Goal: Task Accomplishment & Management: Manage account settings

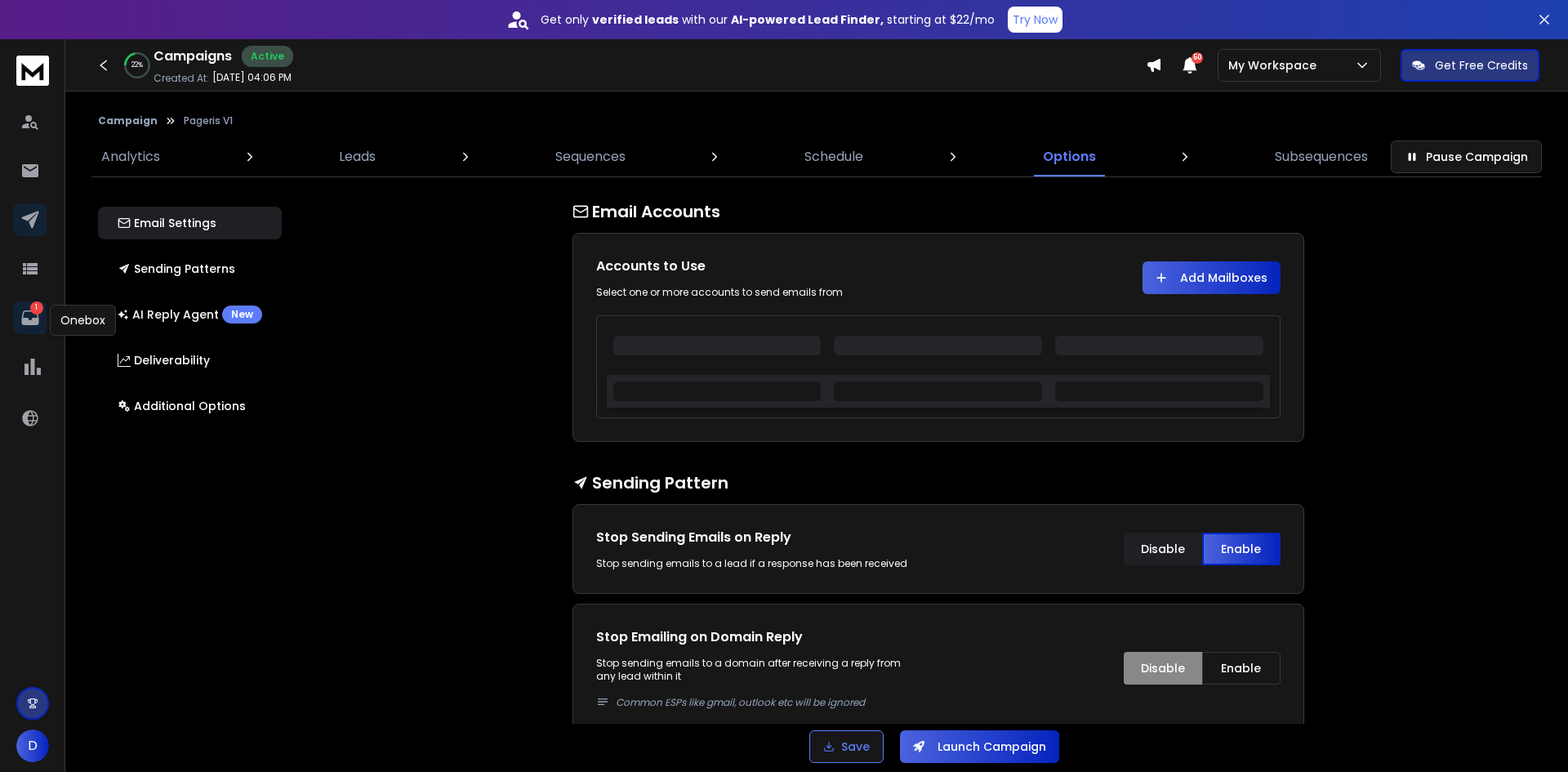
click at [42, 310] on p "1" at bounding box center [37, 308] width 13 height 13
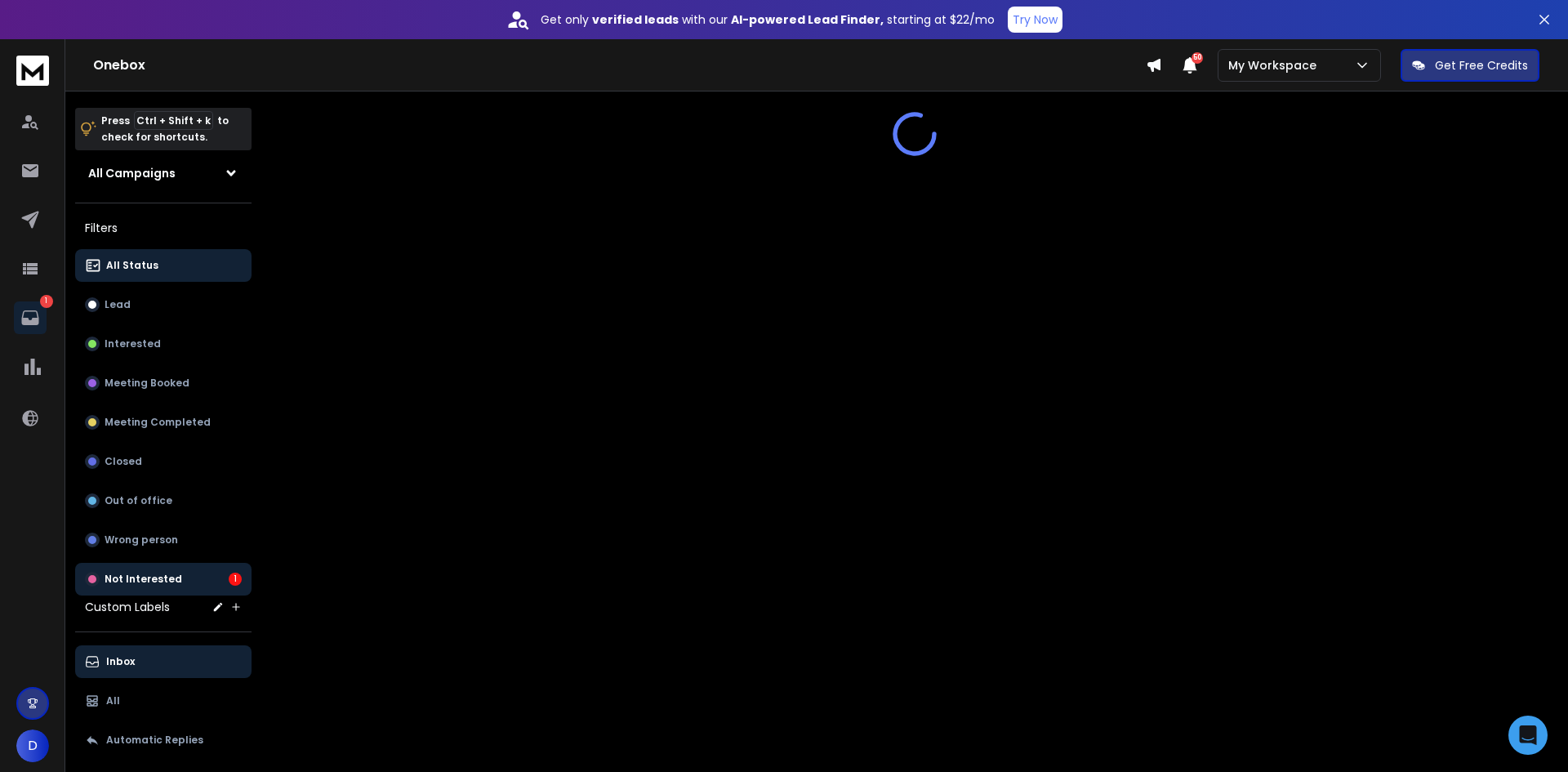
click at [167, 579] on p "Not Interested" at bounding box center [142, 580] width 77 height 13
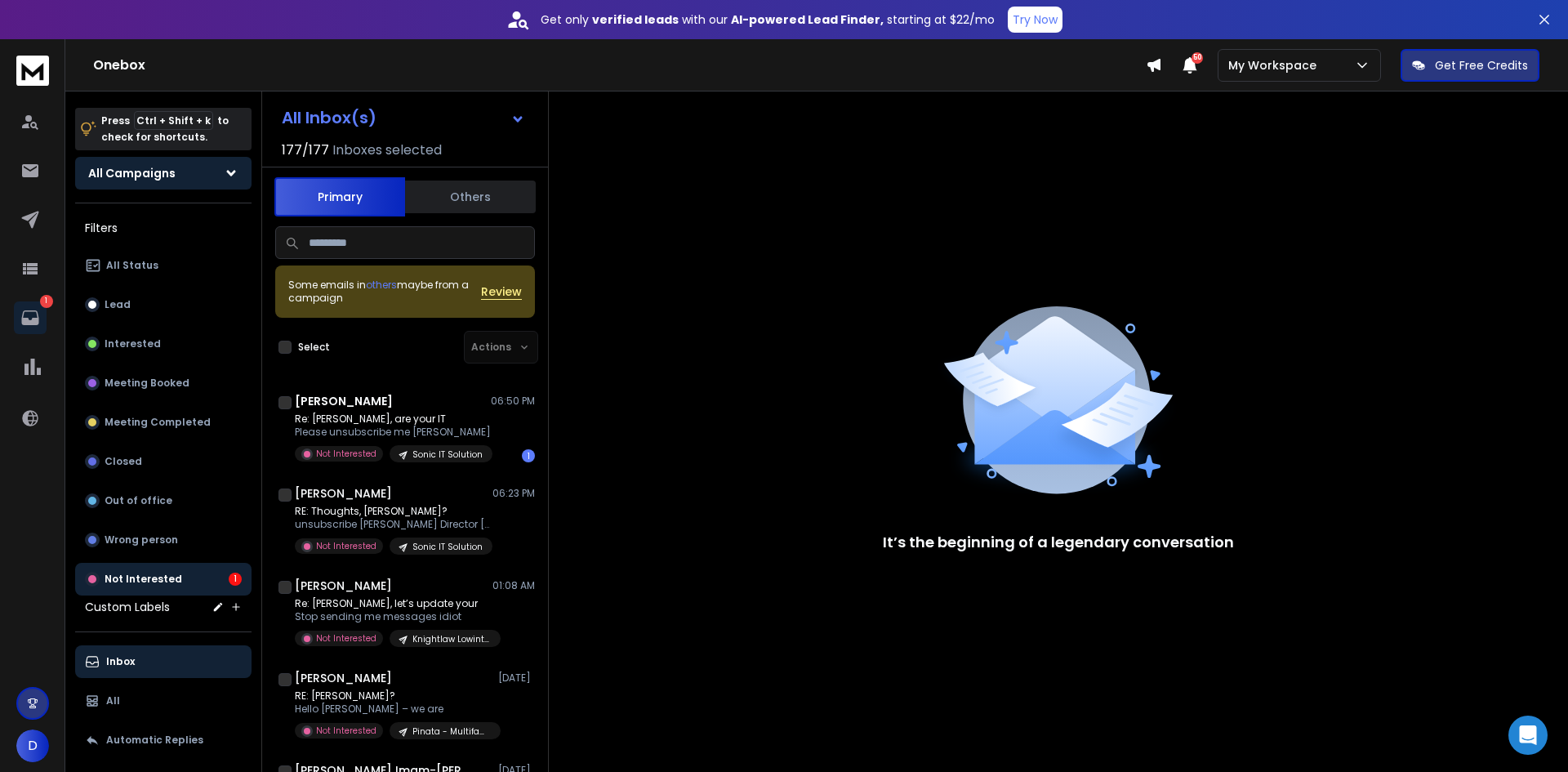
click at [177, 171] on button "All Campaigns" at bounding box center [163, 173] width 177 height 33
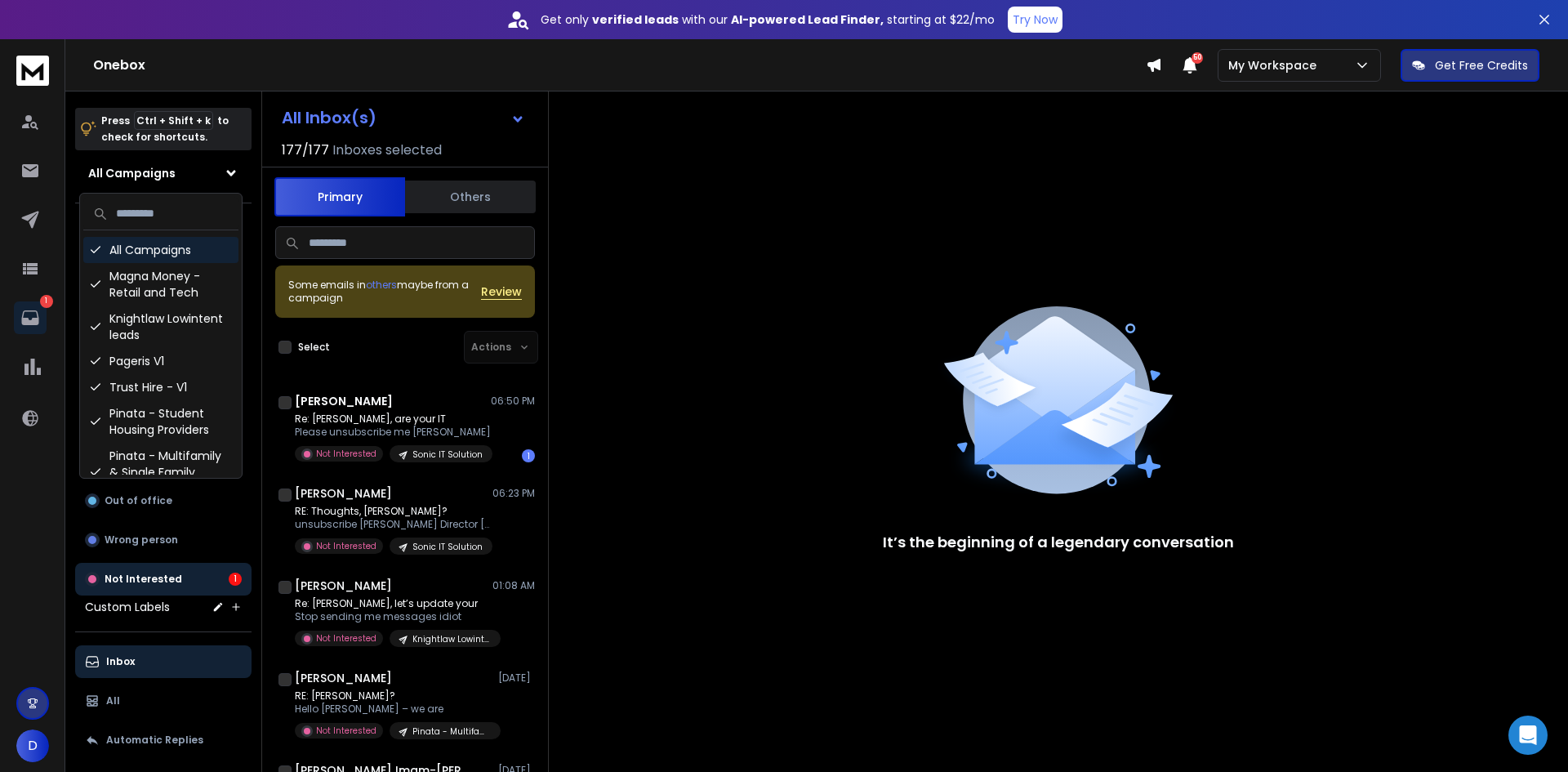
click at [151, 244] on div "All Campaigns" at bounding box center [161, 250] width 155 height 26
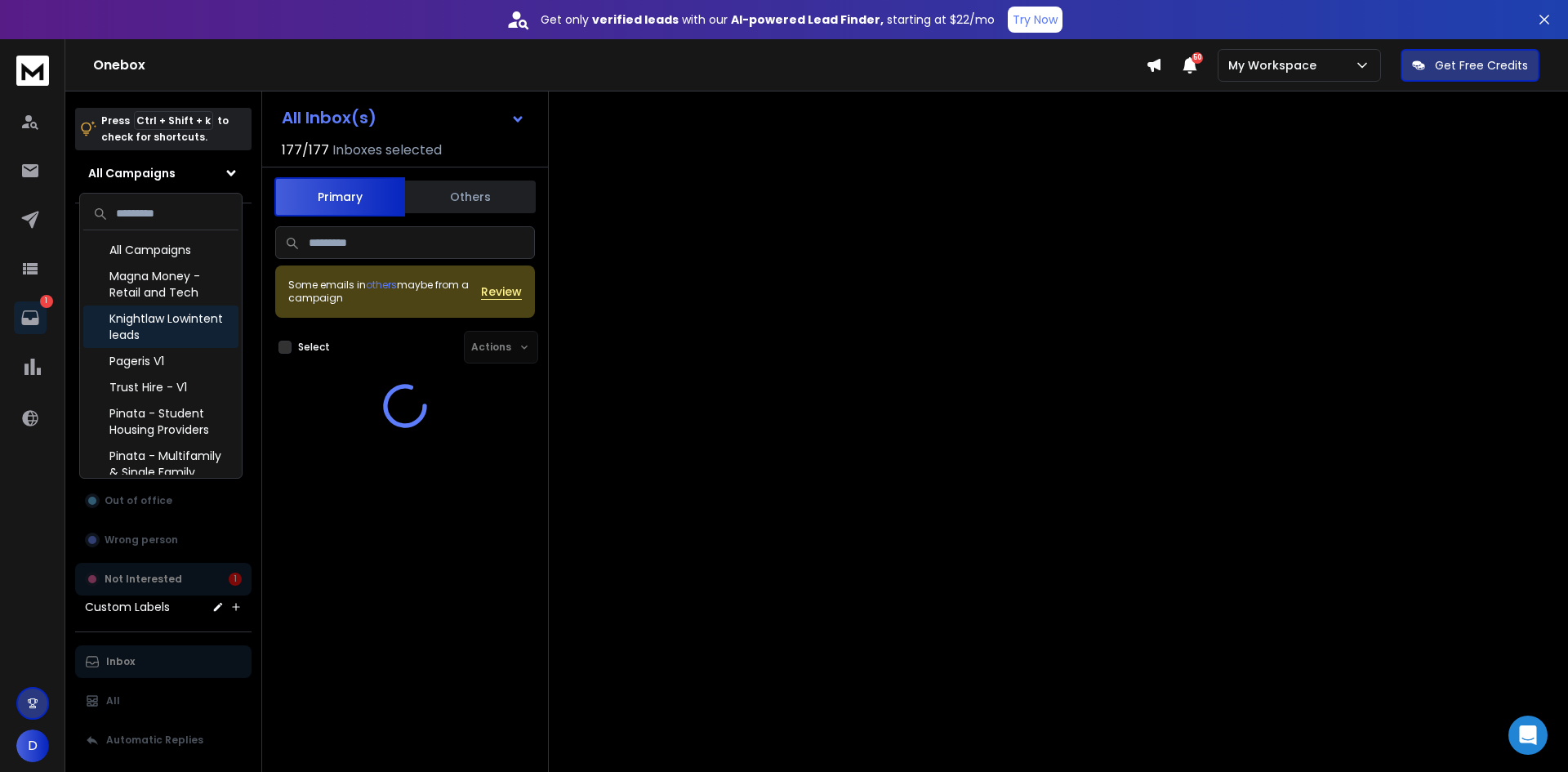
click at [125, 322] on div "Knightlaw Lowintent leads" at bounding box center [161, 327] width 155 height 42
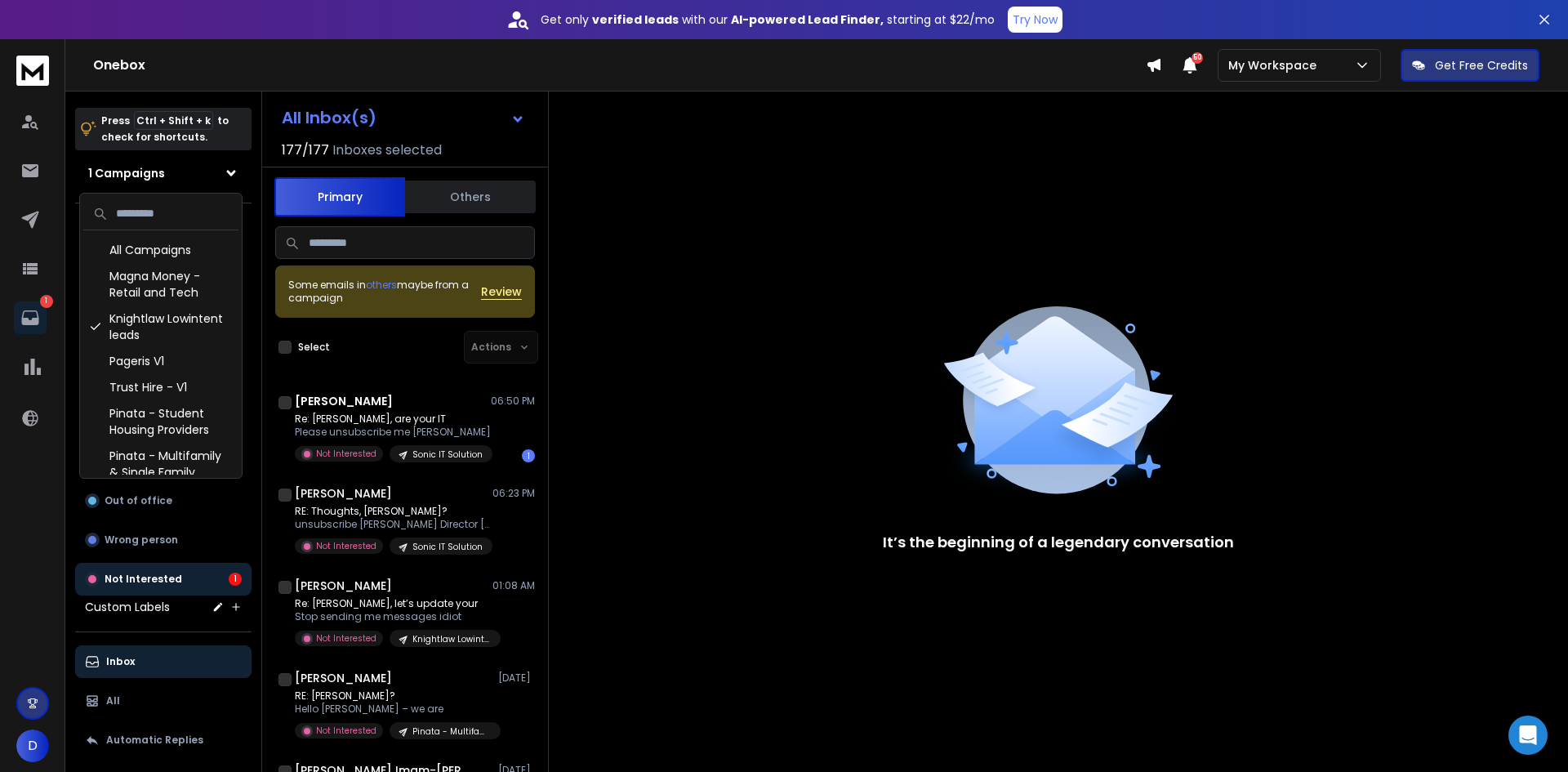
click at [693, 322] on div "It’s the beginning of a legendary conversation" at bounding box center [1058, 420] width 1019 height 656
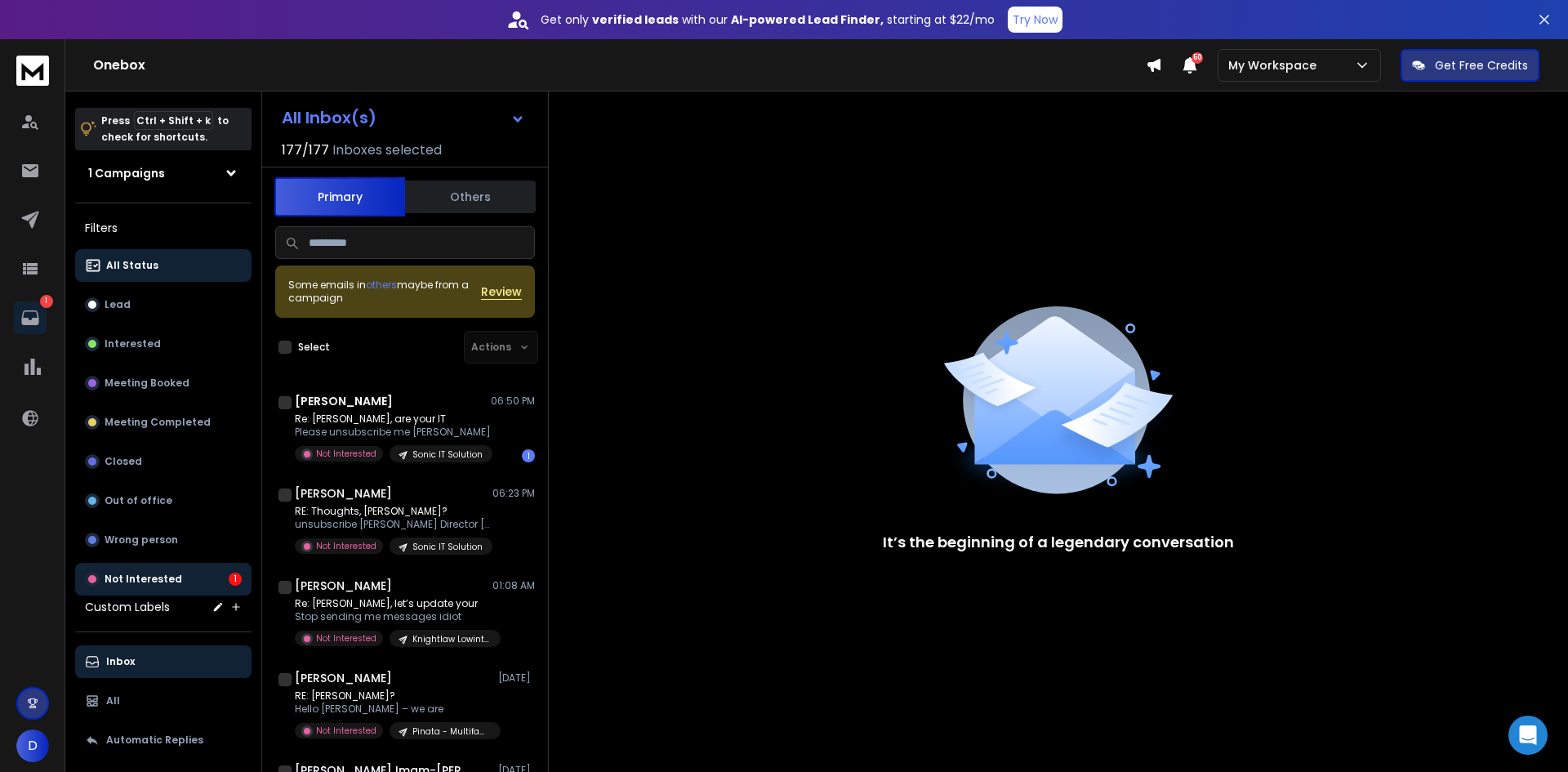
click at [168, 274] on button "All Status" at bounding box center [163, 266] width 177 height 33
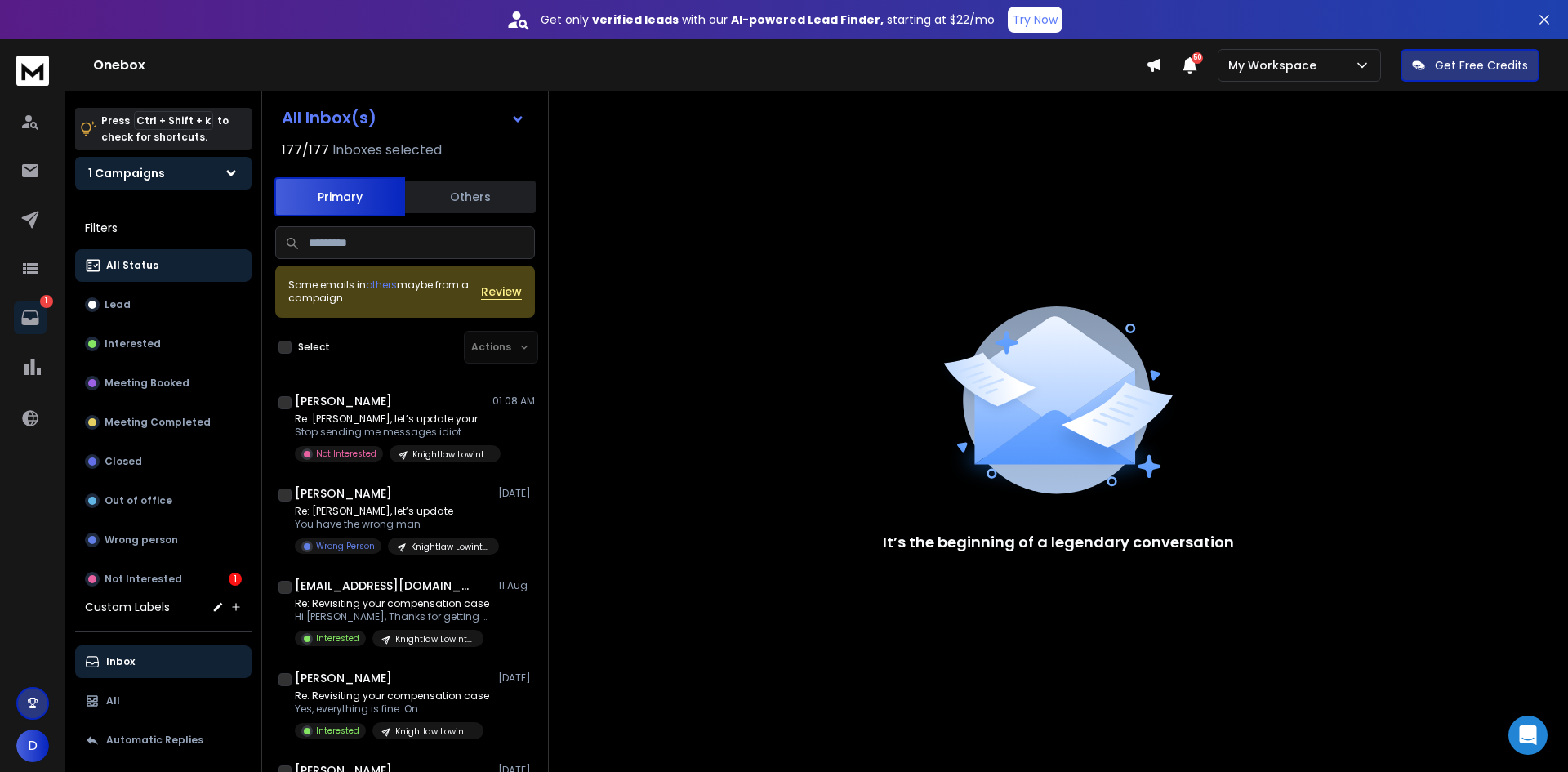
click at [181, 177] on button "1 Campaigns" at bounding box center [163, 173] width 177 height 33
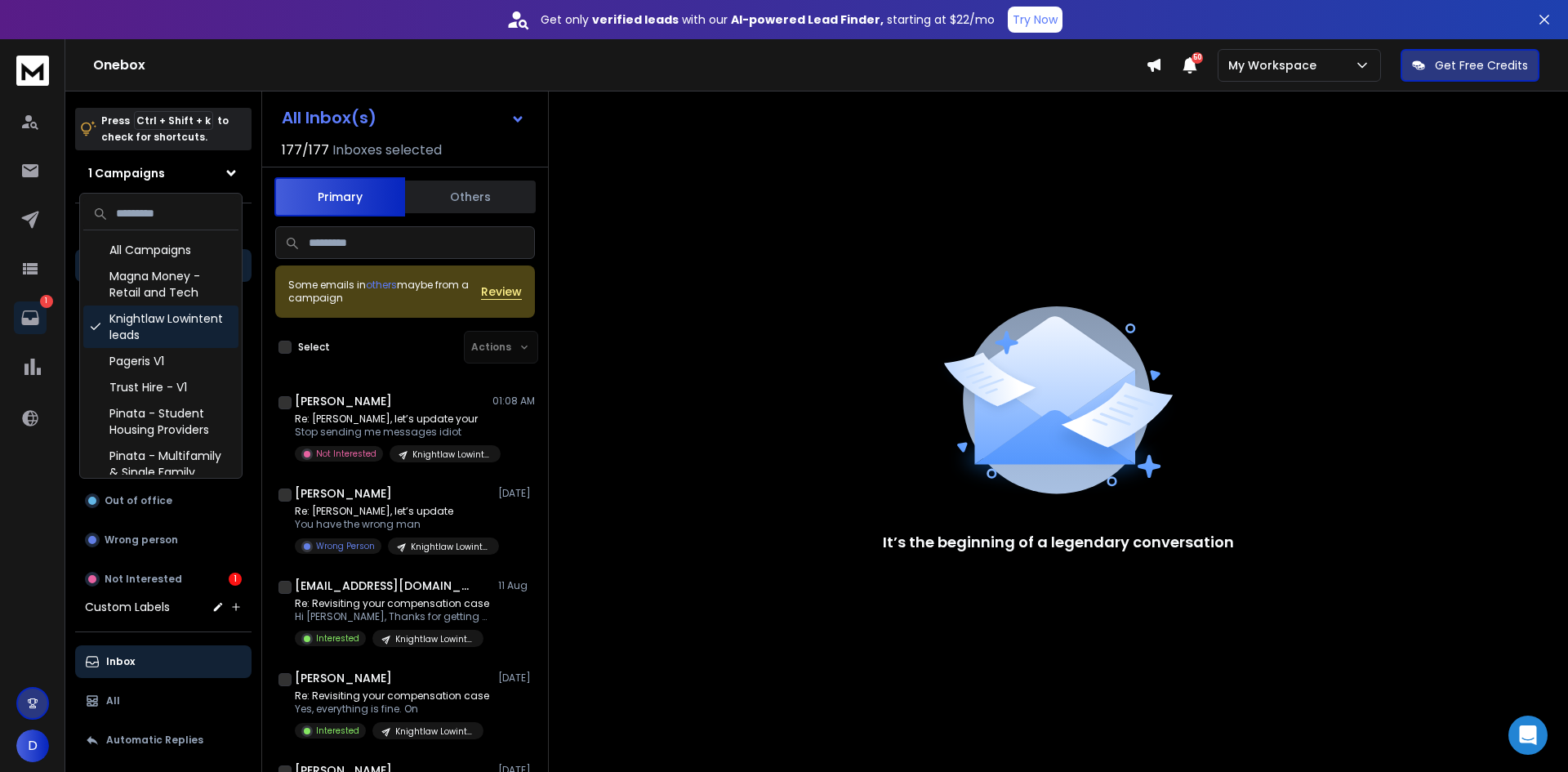
click at [117, 324] on div "Knightlaw Lowintent leads" at bounding box center [161, 327] width 155 height 42
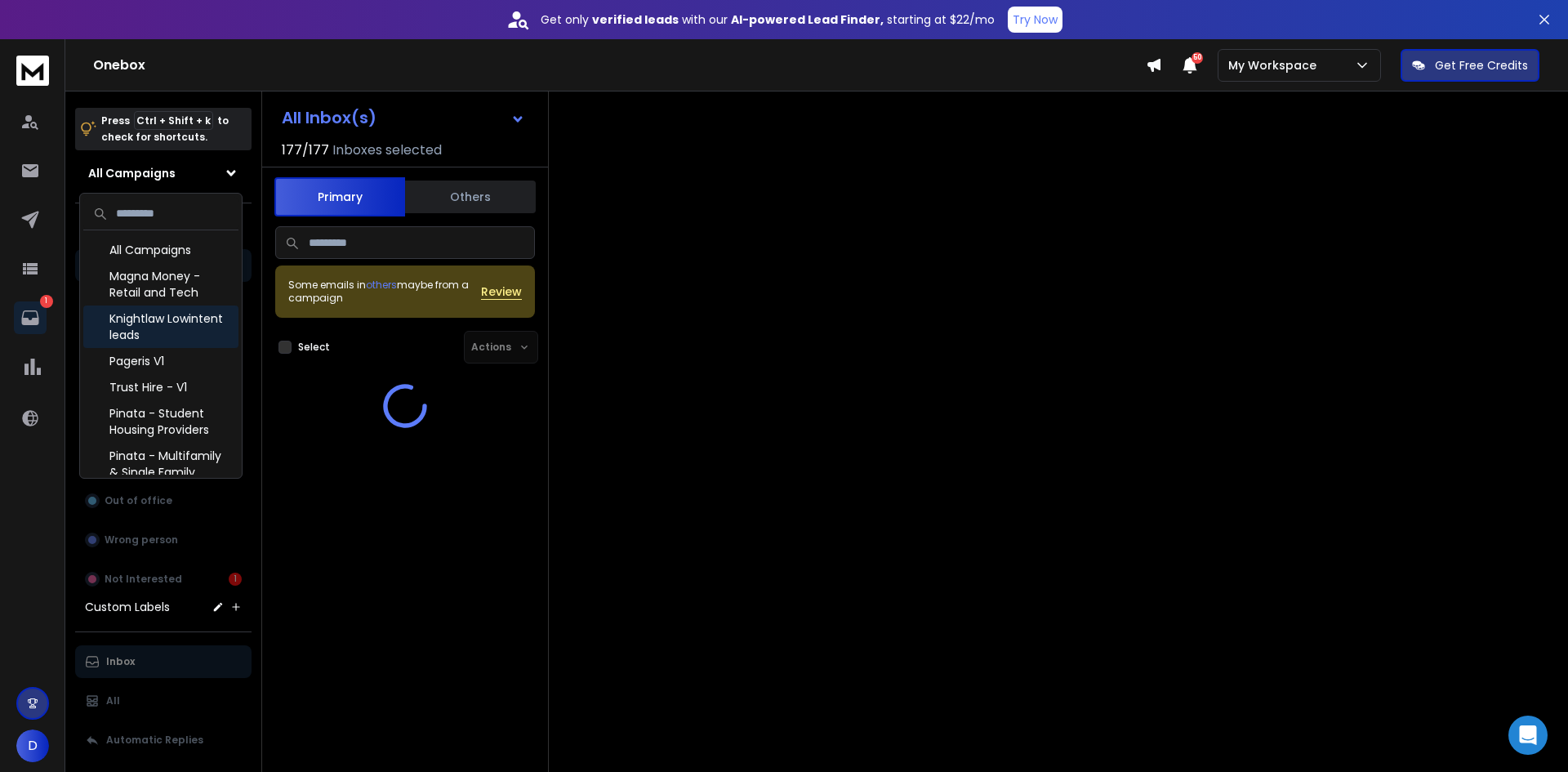
click at [117, 322] on div "Knightlaw Lowintent leads" at bounding box center [161, 327] width 155 height 42
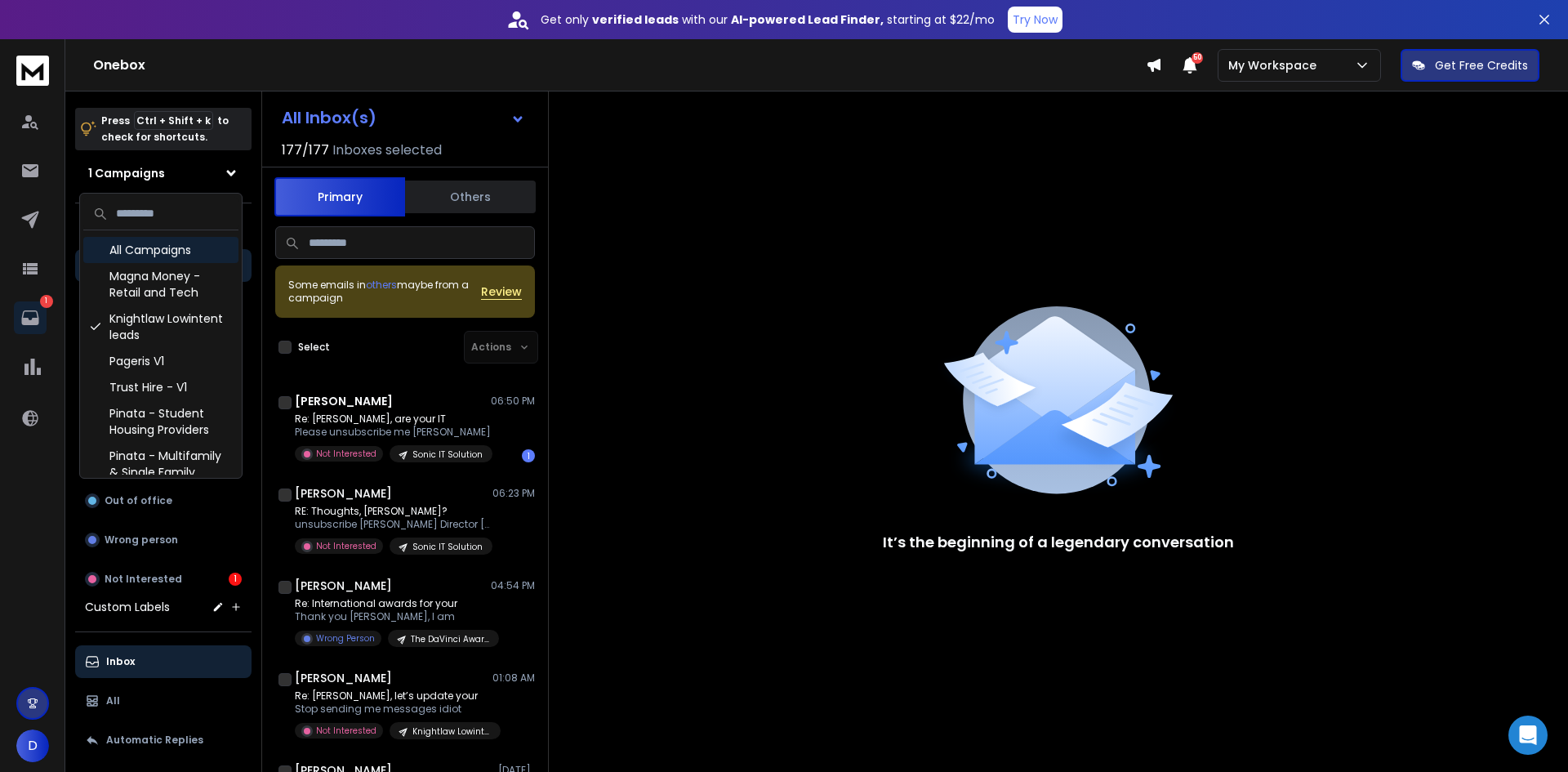
click at [138, 250] on div "All Campaigns" at bounding box center [161, 250] width 155 height 26
click at [33, 221] on icon at bounding box center [30, 219] width 17 height 17
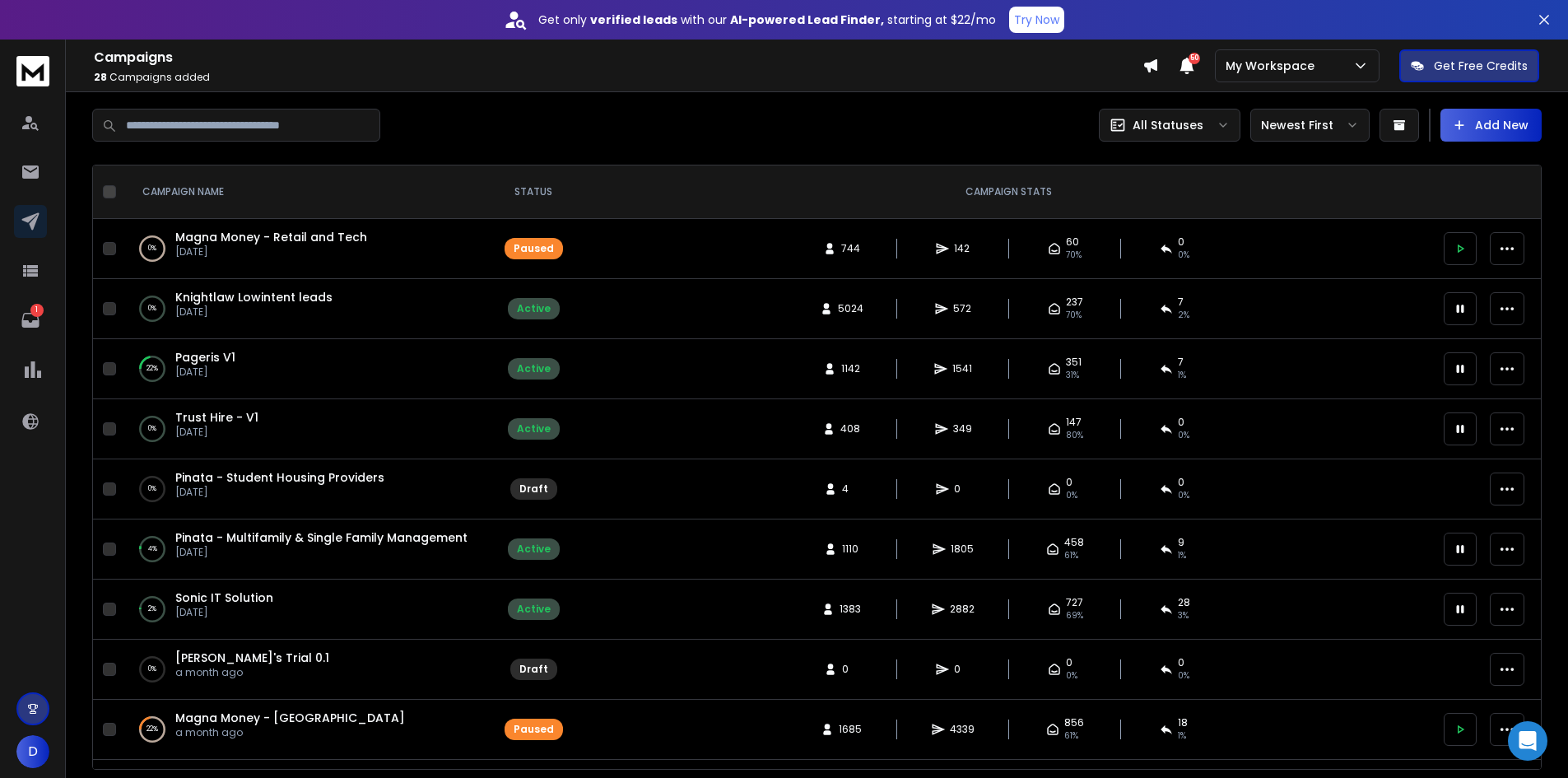
click at [225, 298] on span "Knightlaw Lowintent leads" at bounding box center [253, 297] width 157 height 16
click at [282, 295] on span "Knightlaw Lowintent leads" at bounding box center [253, 297] width 157 height 16
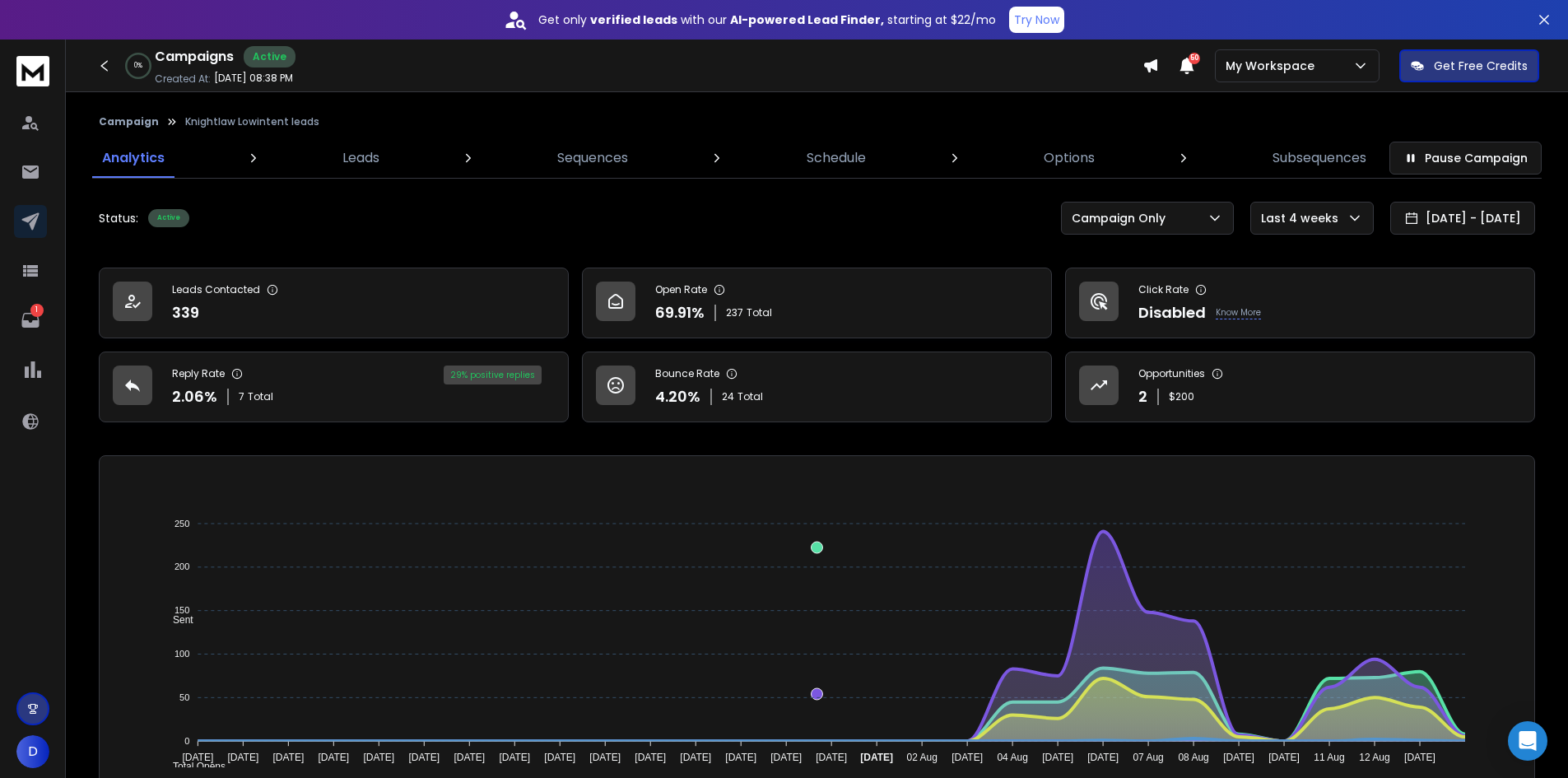
click at [1150, 392] on div "2 $ 200" at bounding box center [1181, 397] width 85 height 23
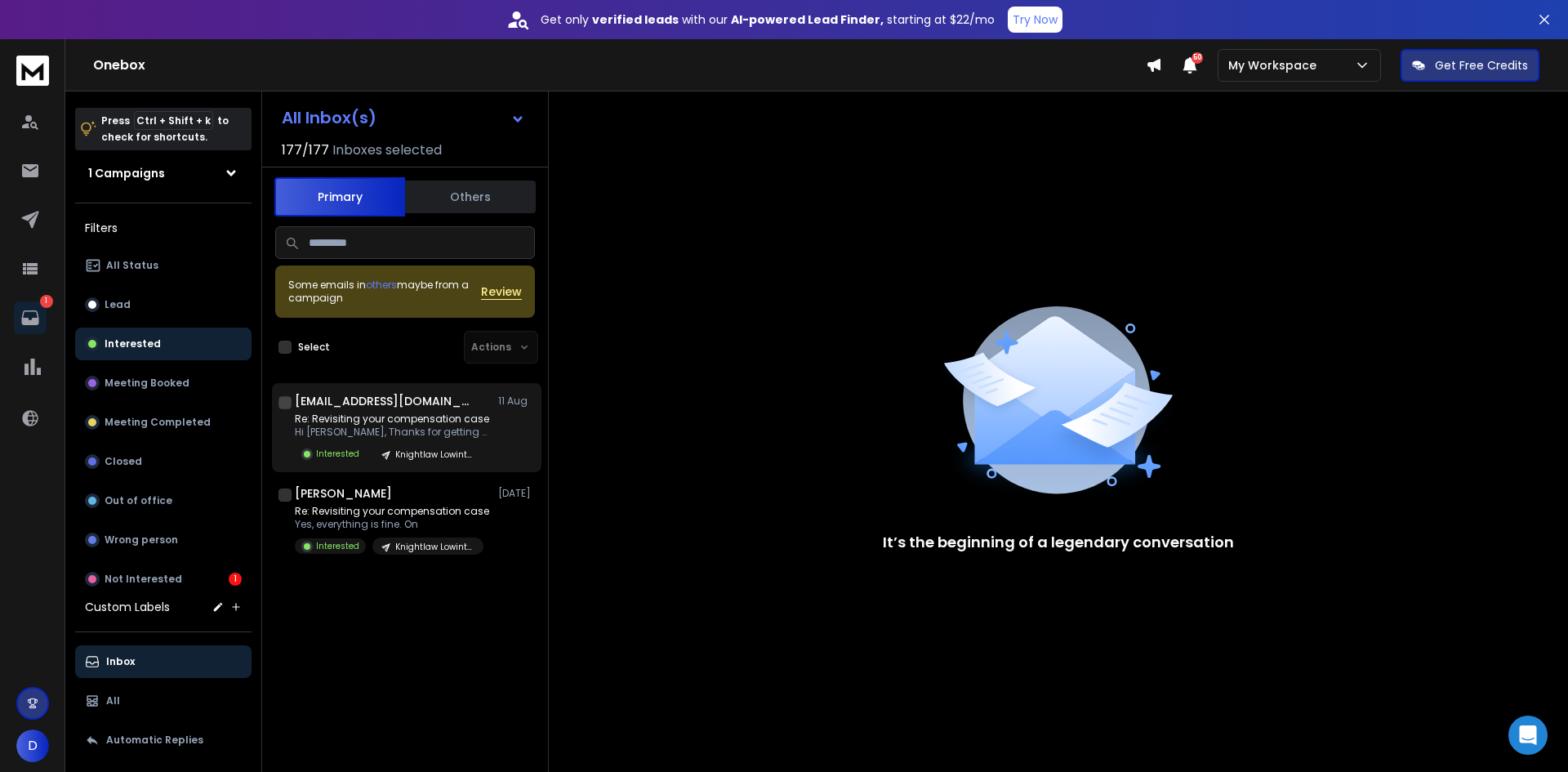
click at [448, 421] on p "Re: Revisiting your compensation case" at bounding box center [392, 419] width 196 height 13
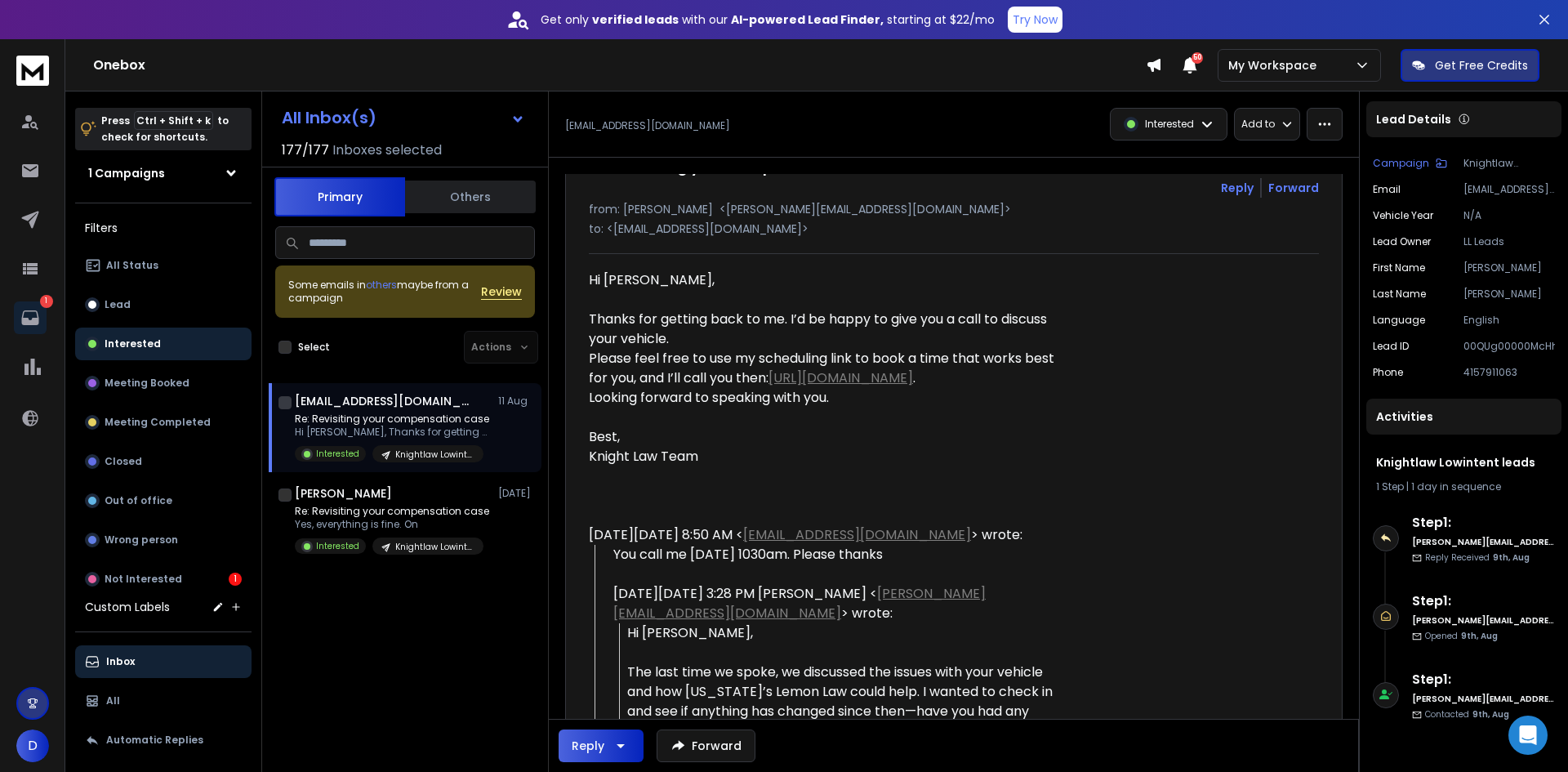
scroll to position [327, 0]
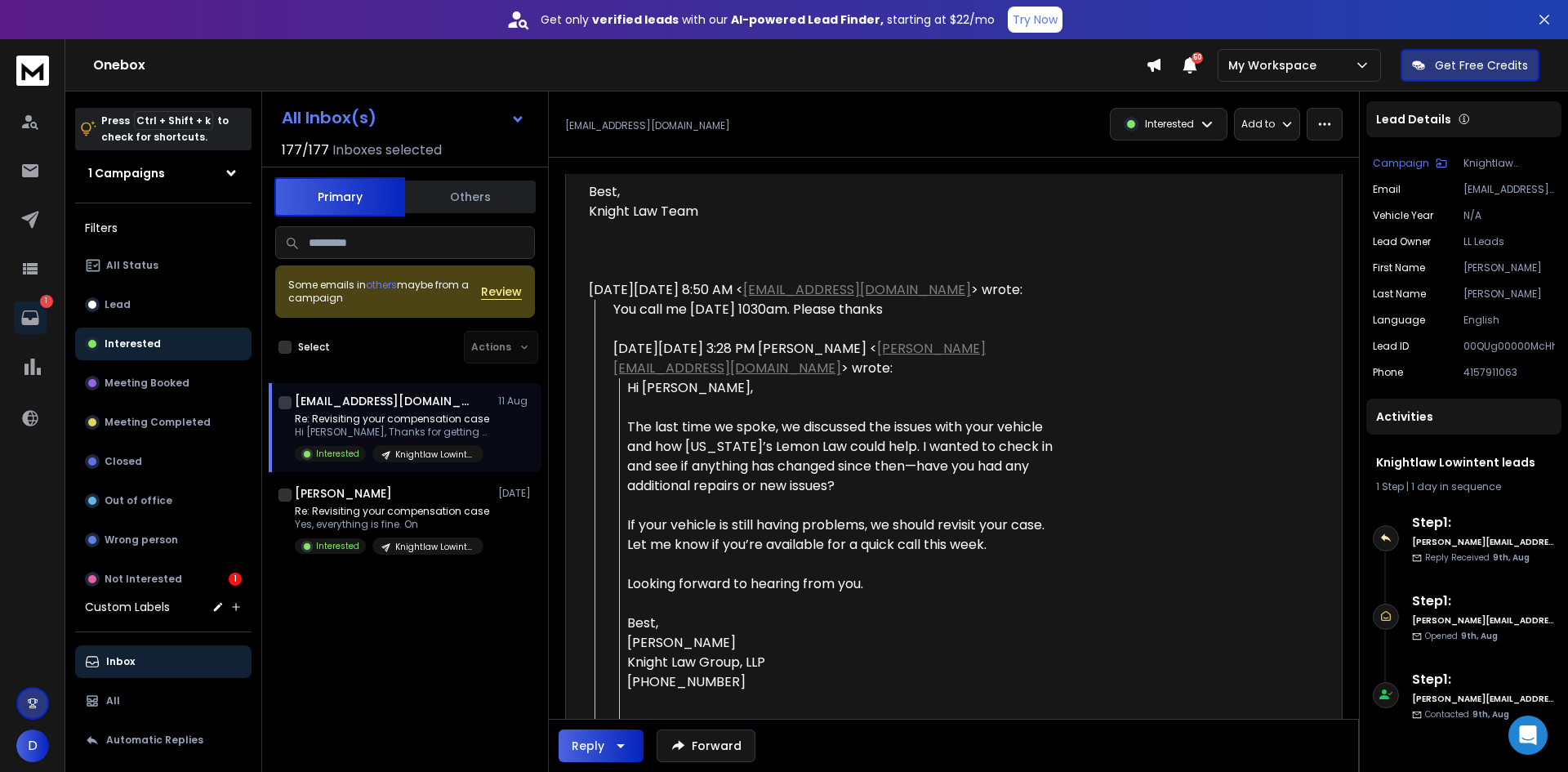
click at [1481, 190] on p "[EMAIL_ADDRESS][DOMAIN_NAME]" at bounding box center [1510, 189] width 92 height 13
click at [1460, 117] on icon at bounding box center [1465, 120] width 10 height 10
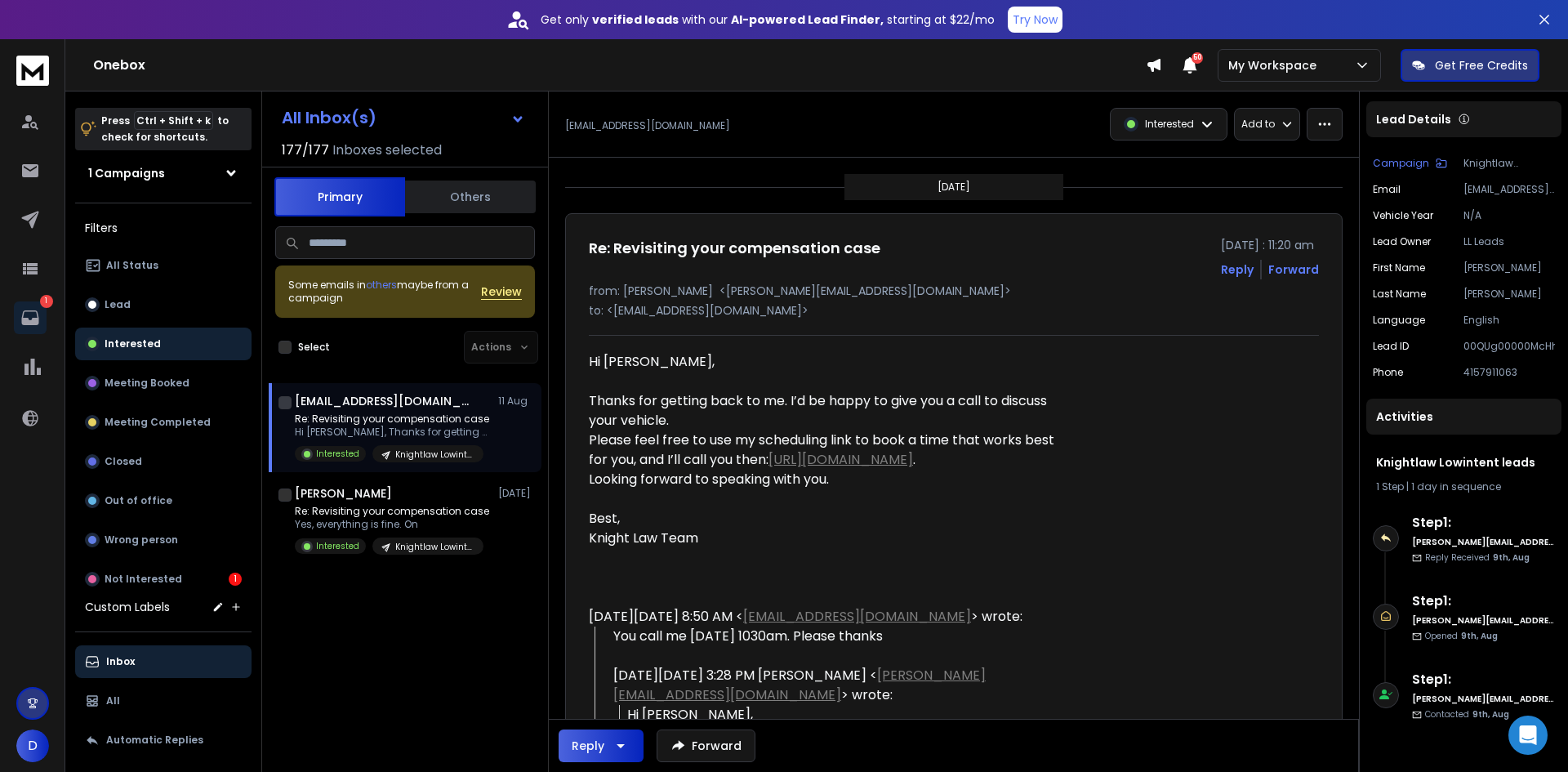
scroll to position [81, 0]
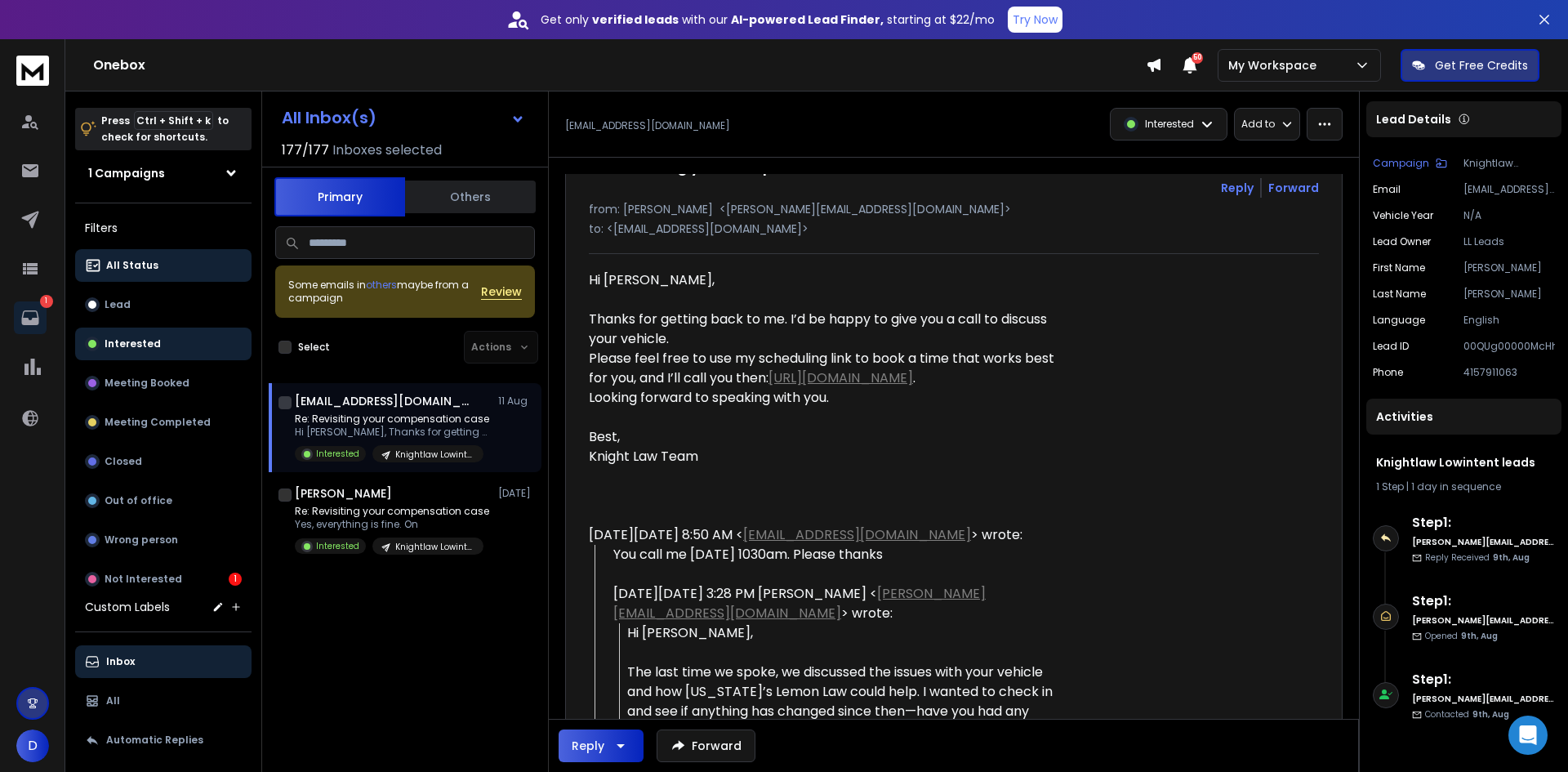
click at [148, 276] on button "All Status" at bounding box center [163, 266] width 177 height 33
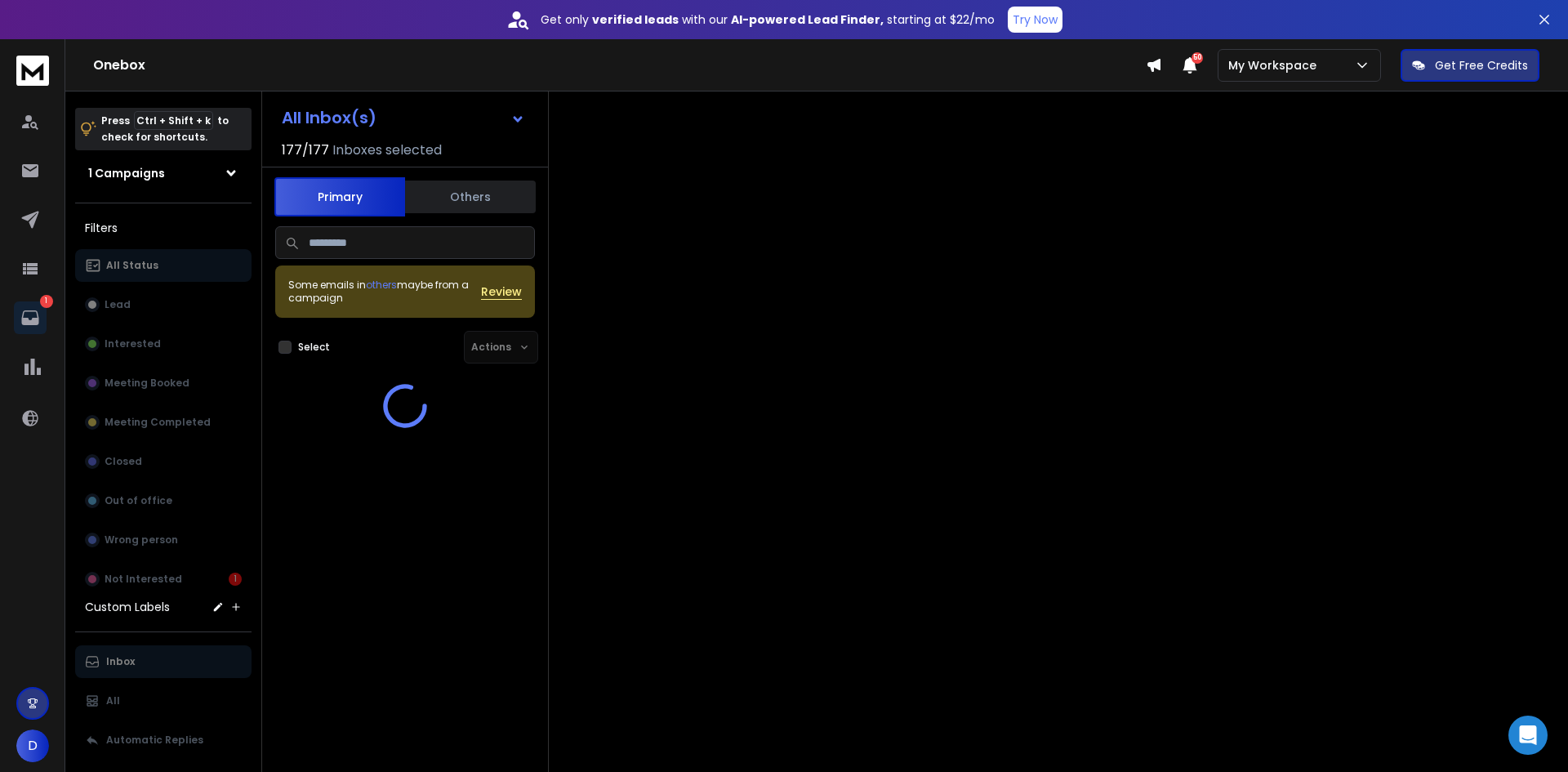
scroll to position [0, 0]
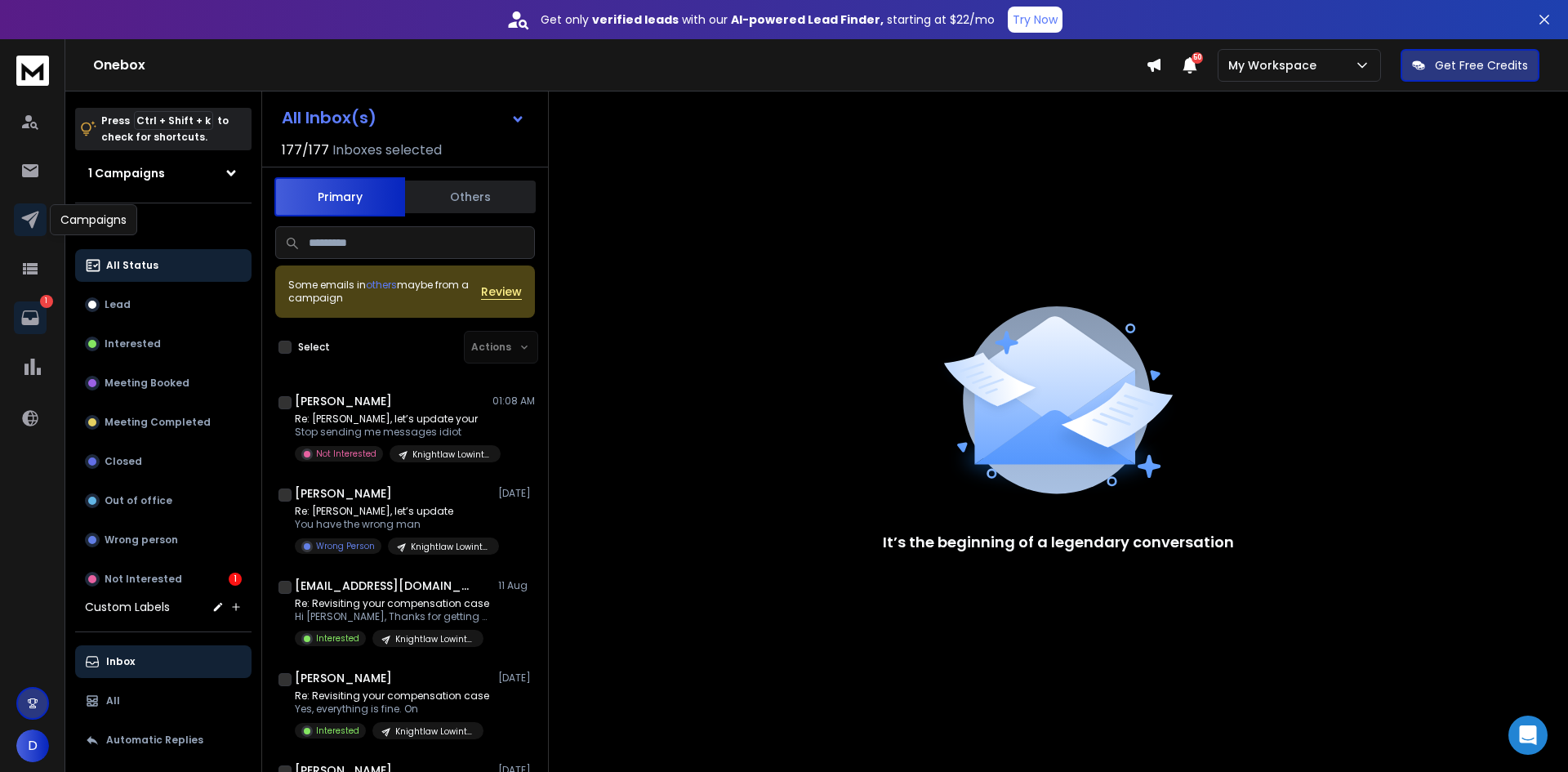
click at [15, 220] on link at bounding box center [31, 220] width 33 height 33
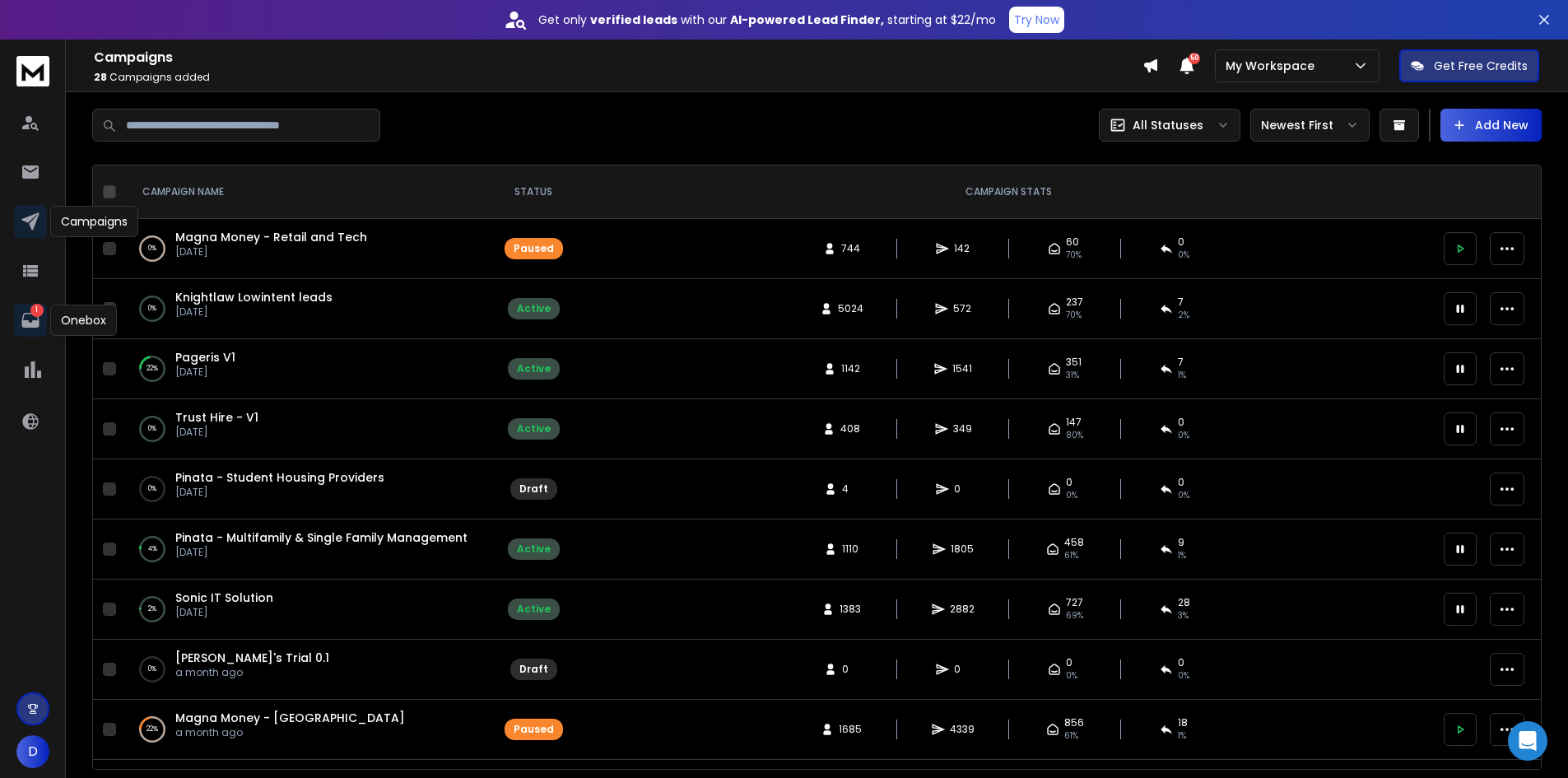
click at [30, 314] on icon at bounding box center [30, 320] width 20 height 20
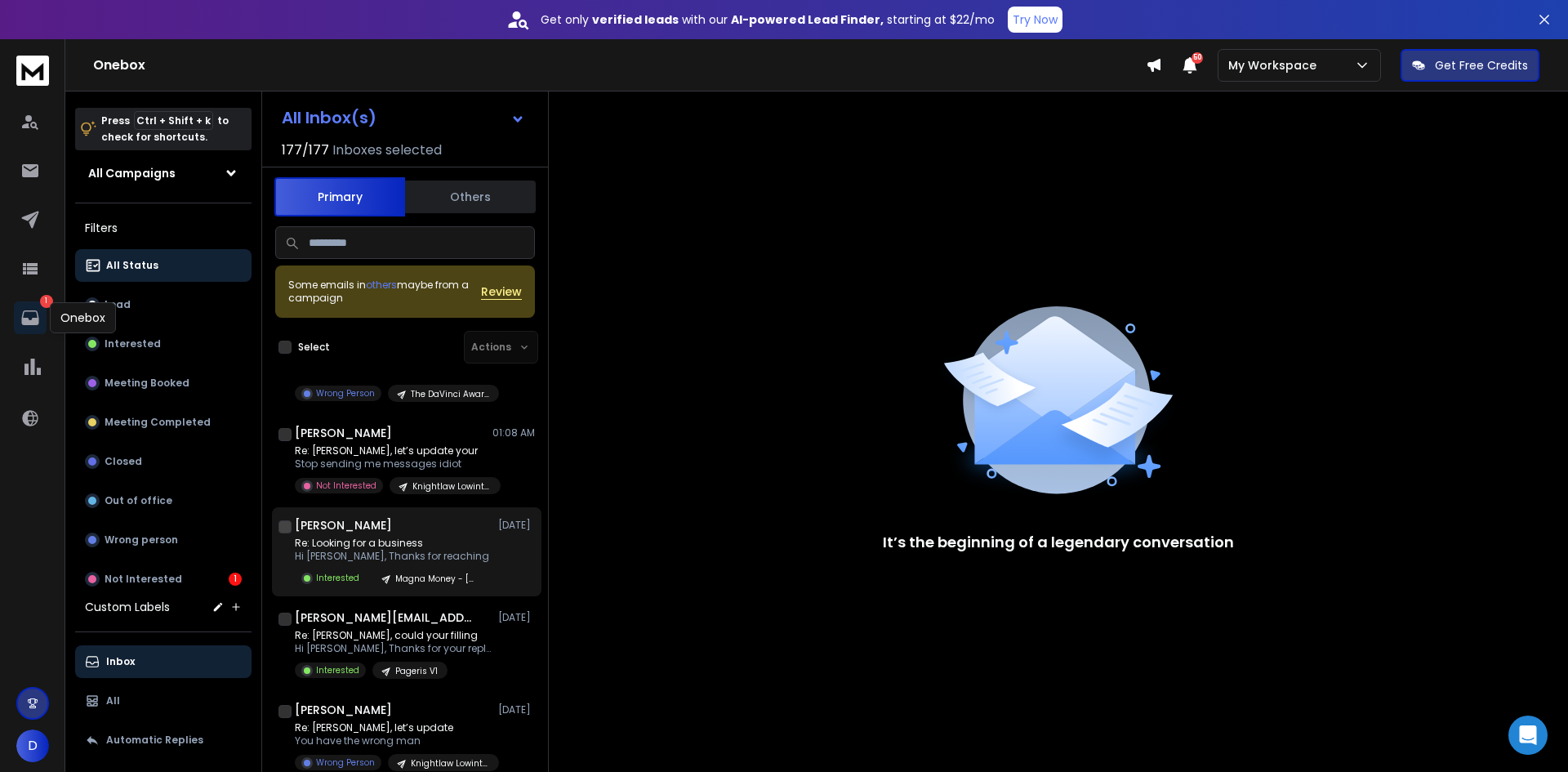
scroll to position [327, 0]
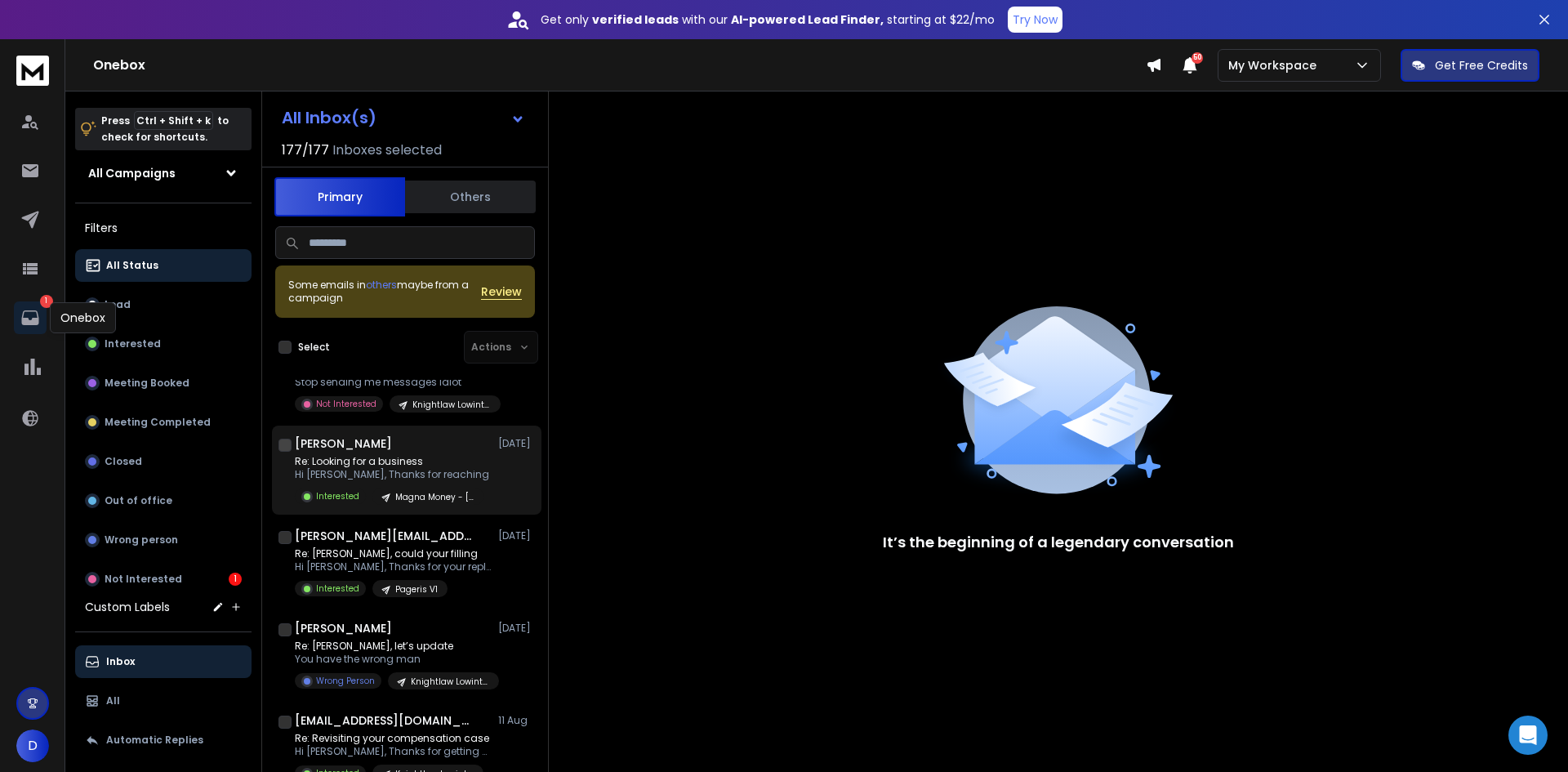
click at [384, 456] on p "Re: Looking for a business" at bounding box center [391, 462] width 194 height 13
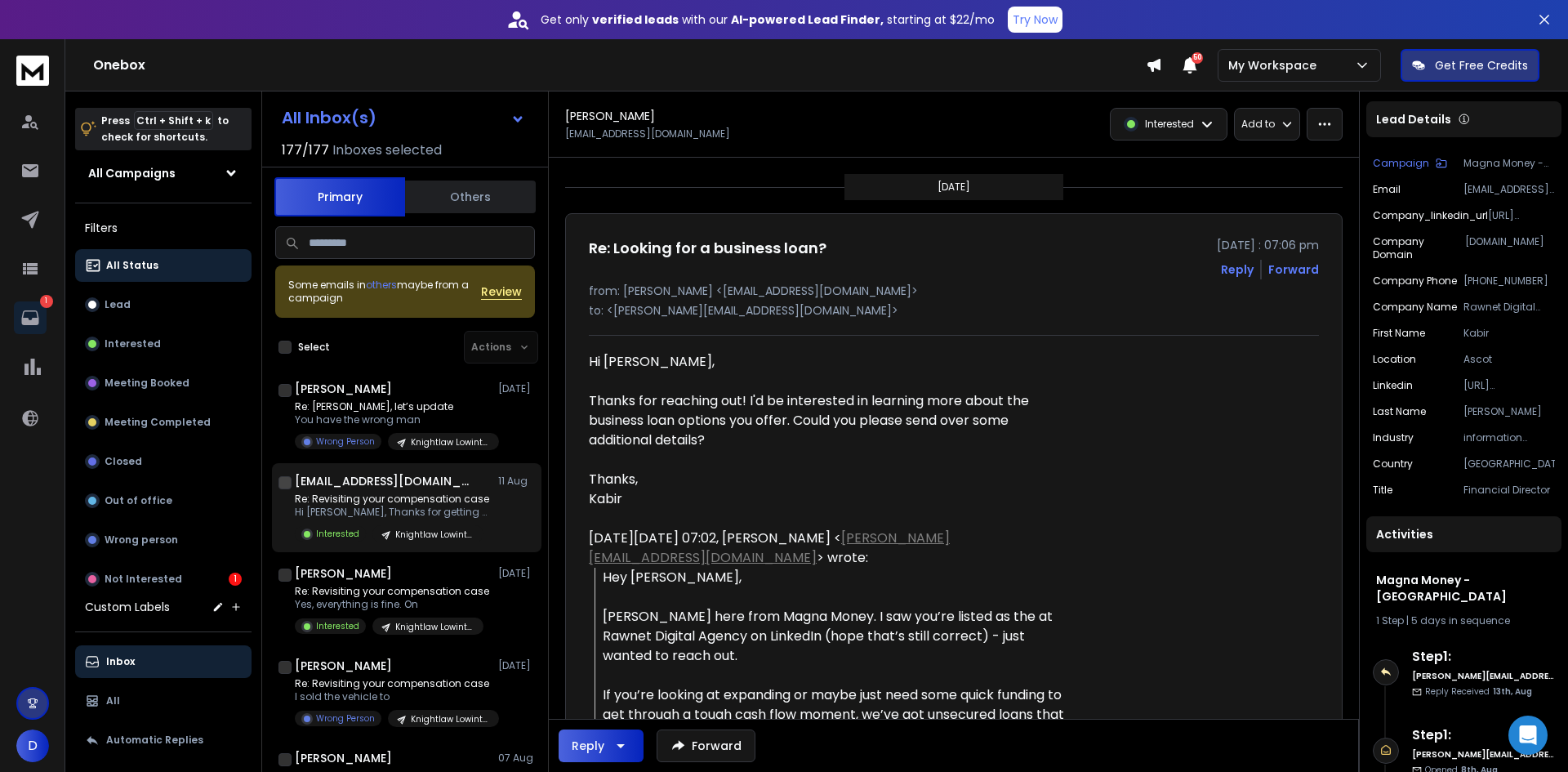
scroll to position [653, 0]
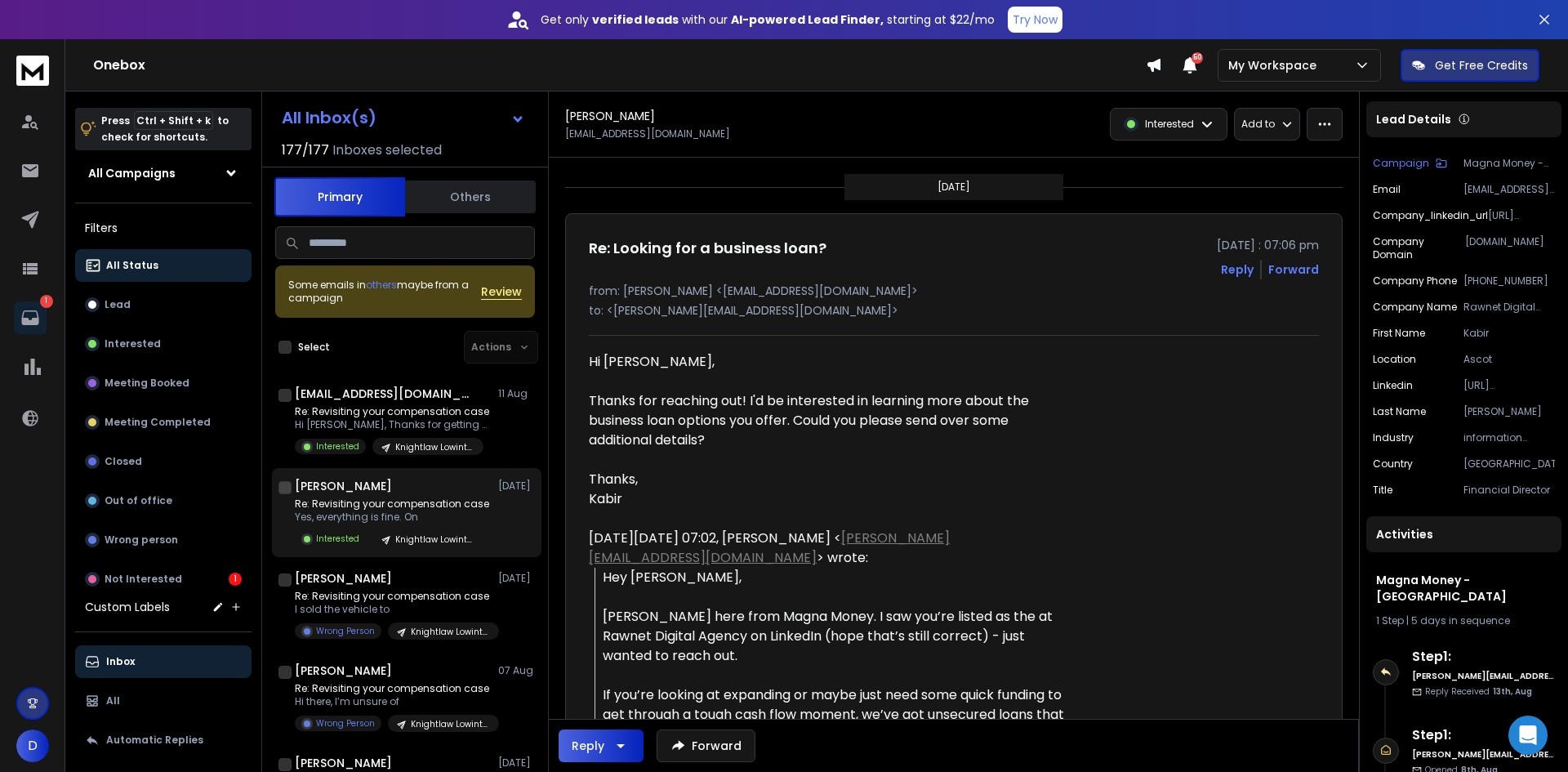
click at [384, 504] on p "Re: Revisiting your compensation case" at bounding box center [391, 504] width 194 height 13
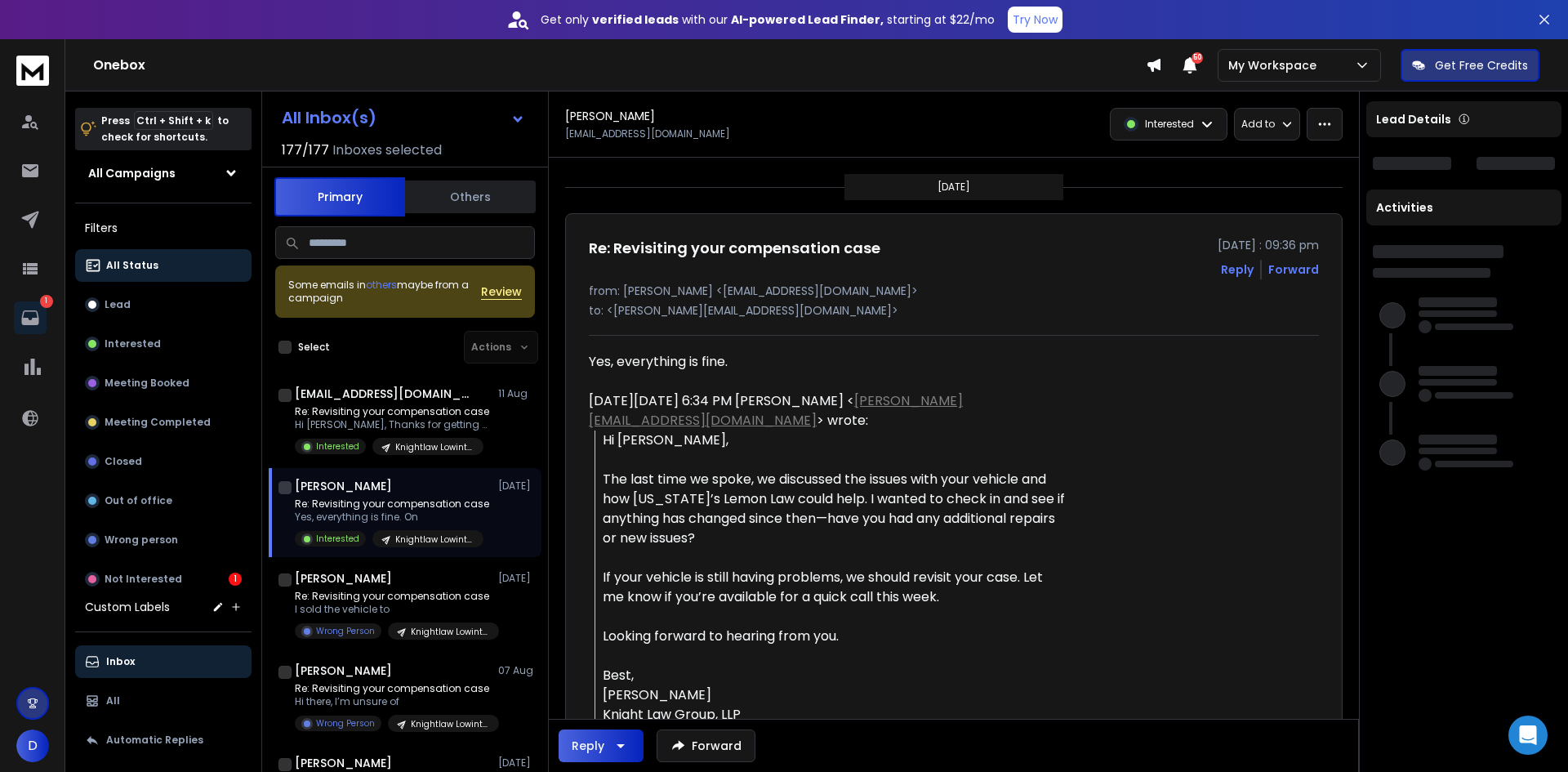
scroll to position [572, 0]
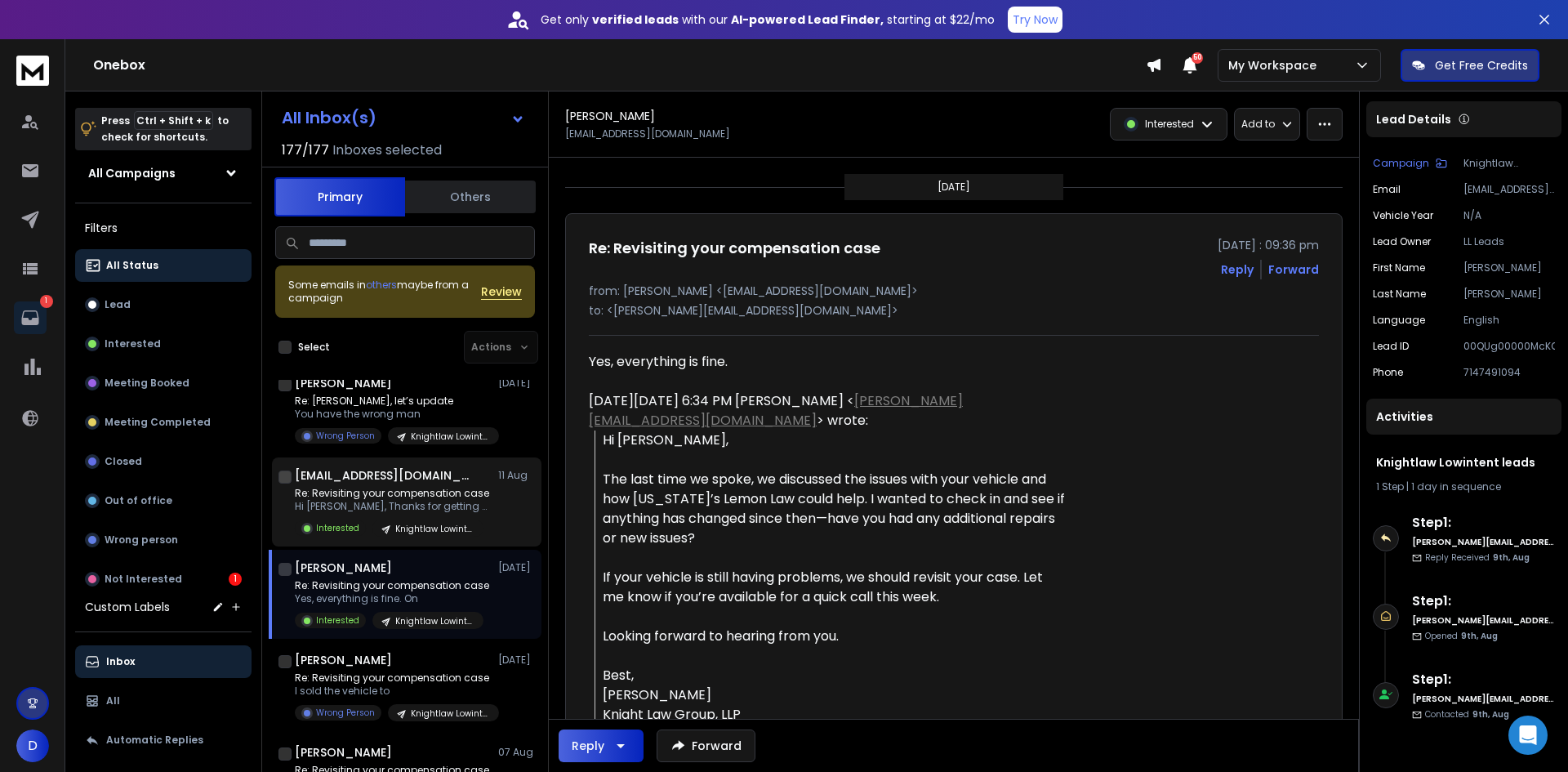
click at [389, 495] on p "Re: Revisiting your compensation case" at bounding box center [392, 494] width 196 height 13
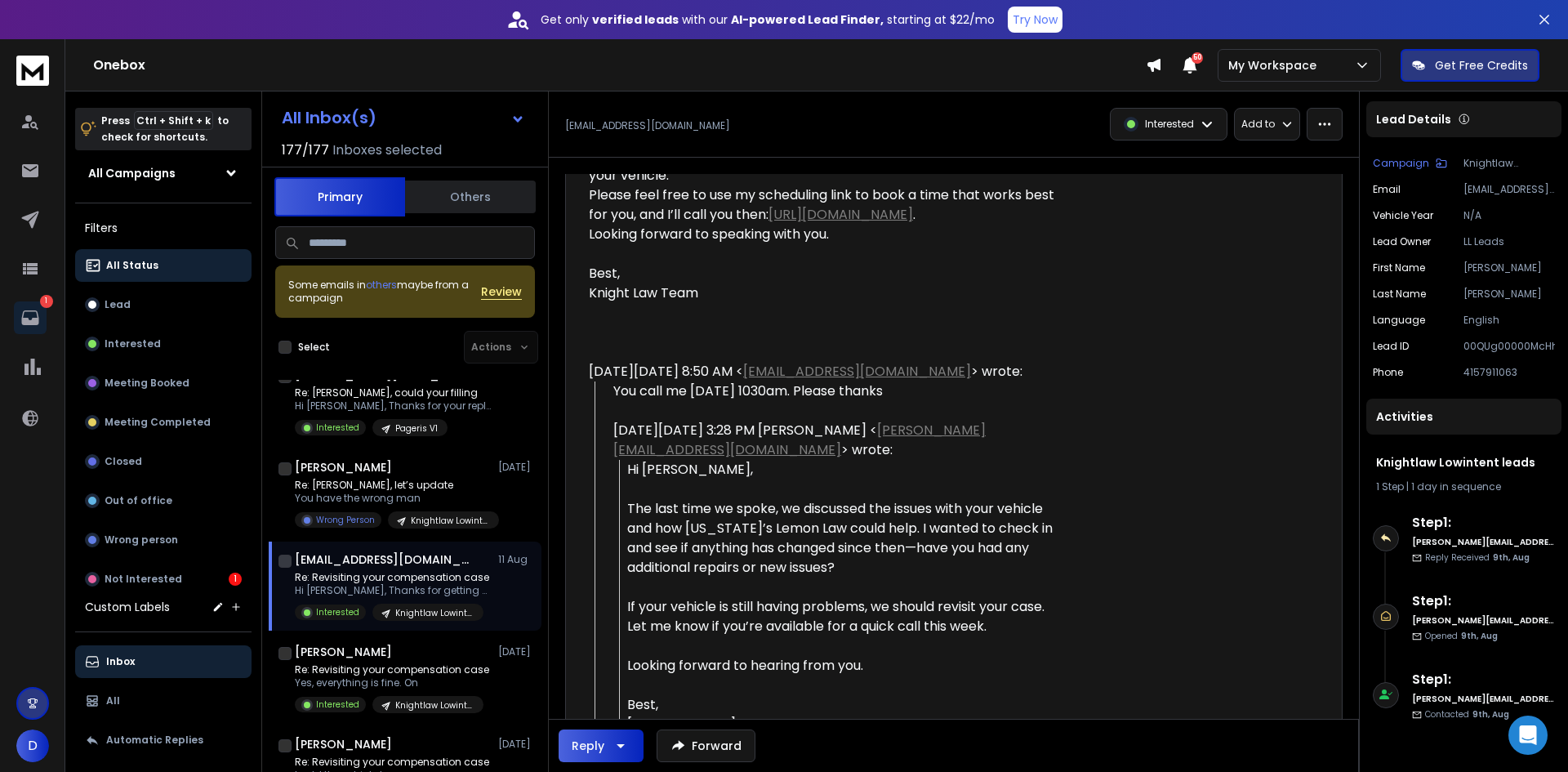
scroll to position [491, 0]
click at [178, 183] on button "All Campaigns" at bounding box center [163, 173] width 177 height 33
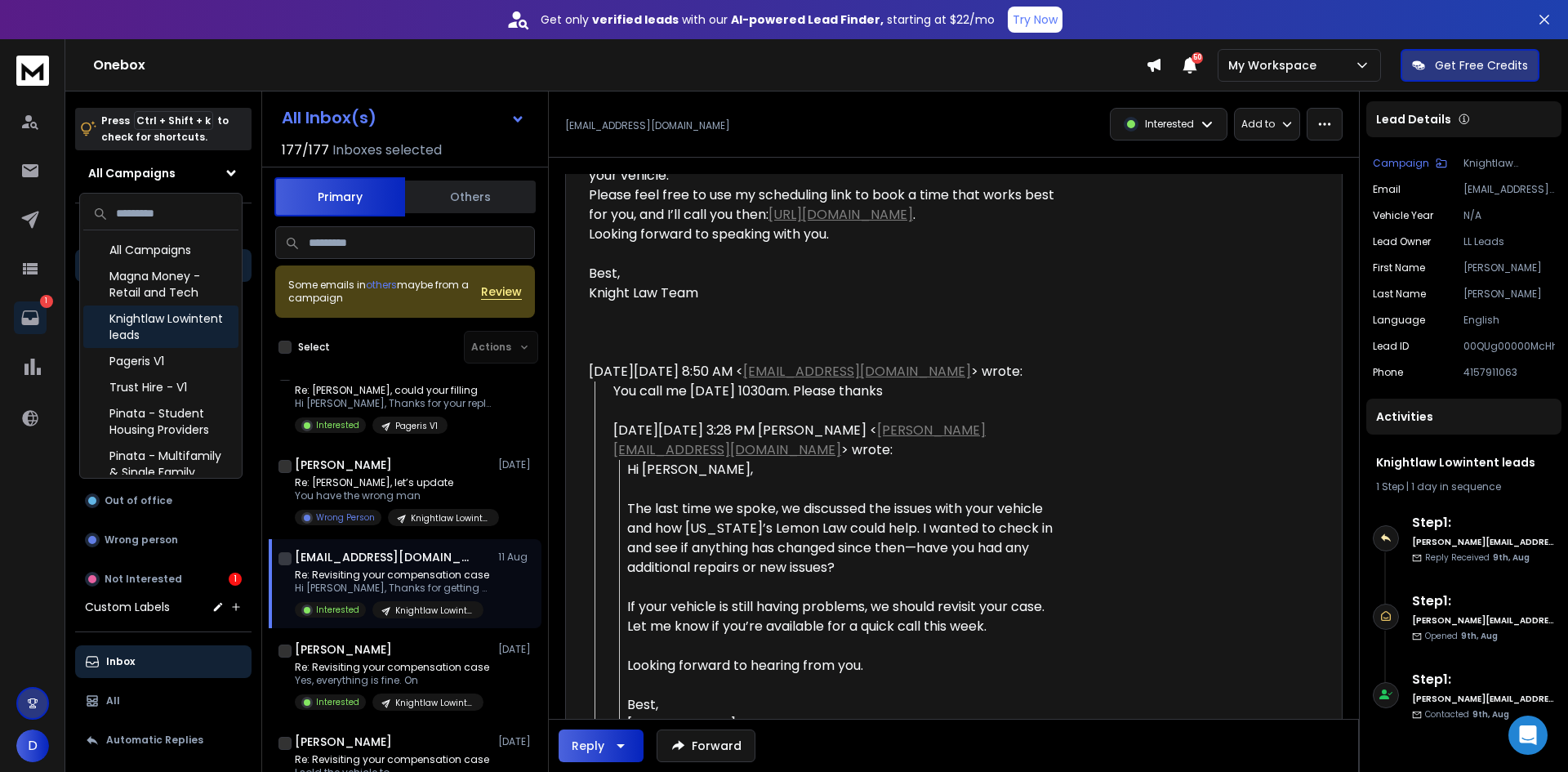
click at [139, 330] on div "Knightlaw Lowintent leads" at bounding box center [161, 327] width 155 height 42
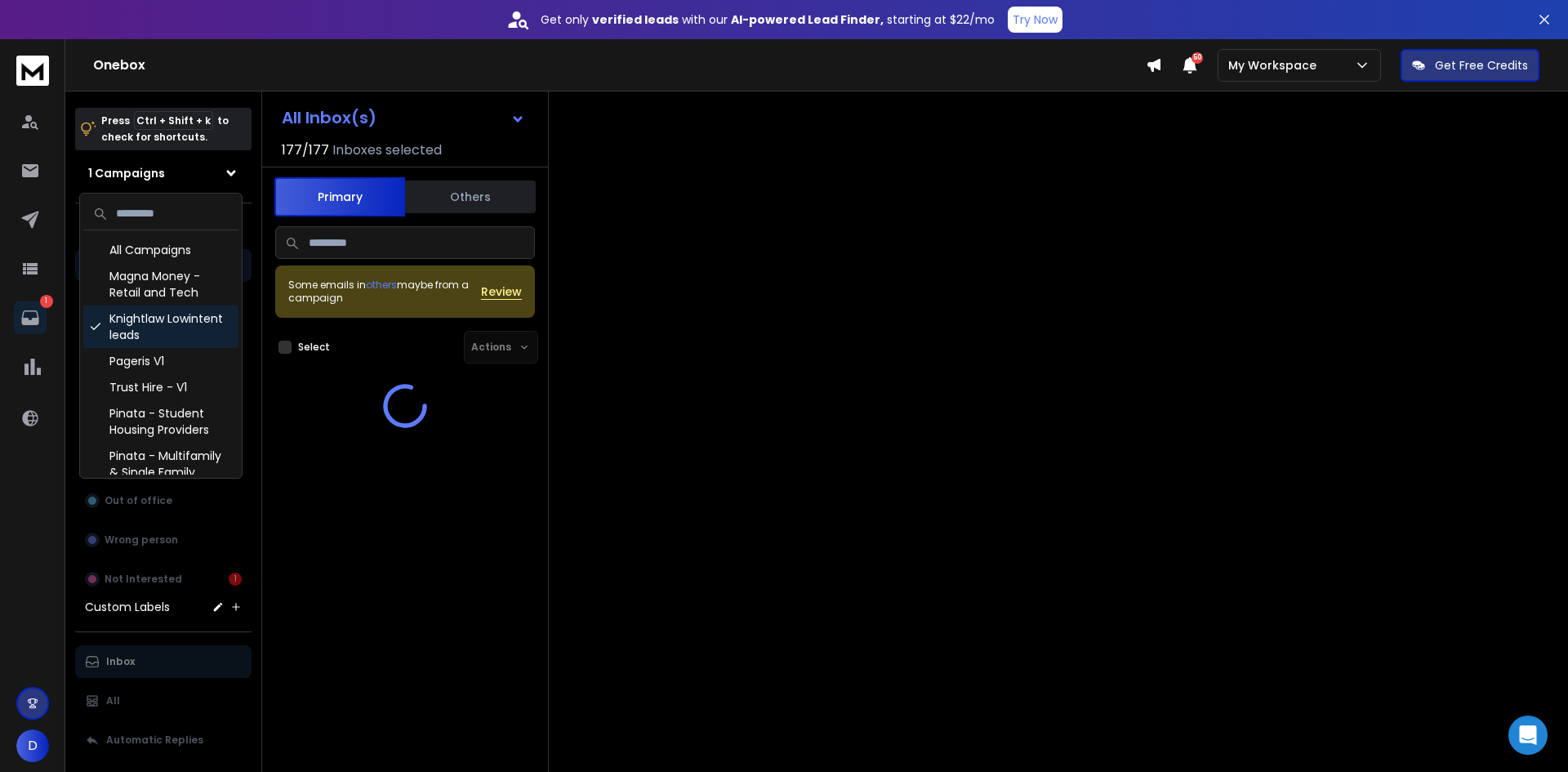
scroll to position [0, 0]
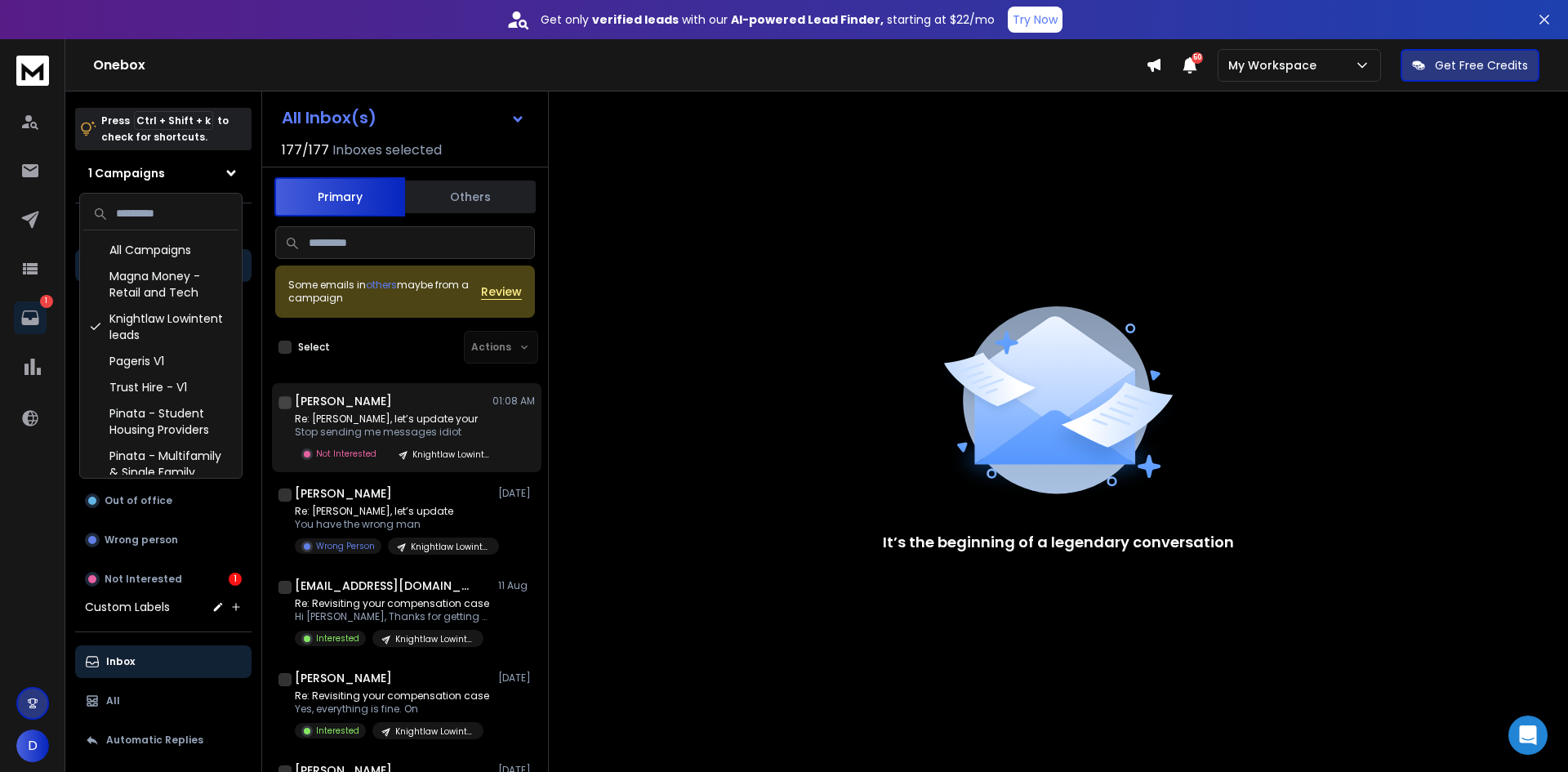
click at [428, 411] on div "[PERSON_NAME] 01:08 AM Re: [PERSON_NAME], let’s update your Stop sending me mes…" at bounding box center [414, 428] width 240 height 70
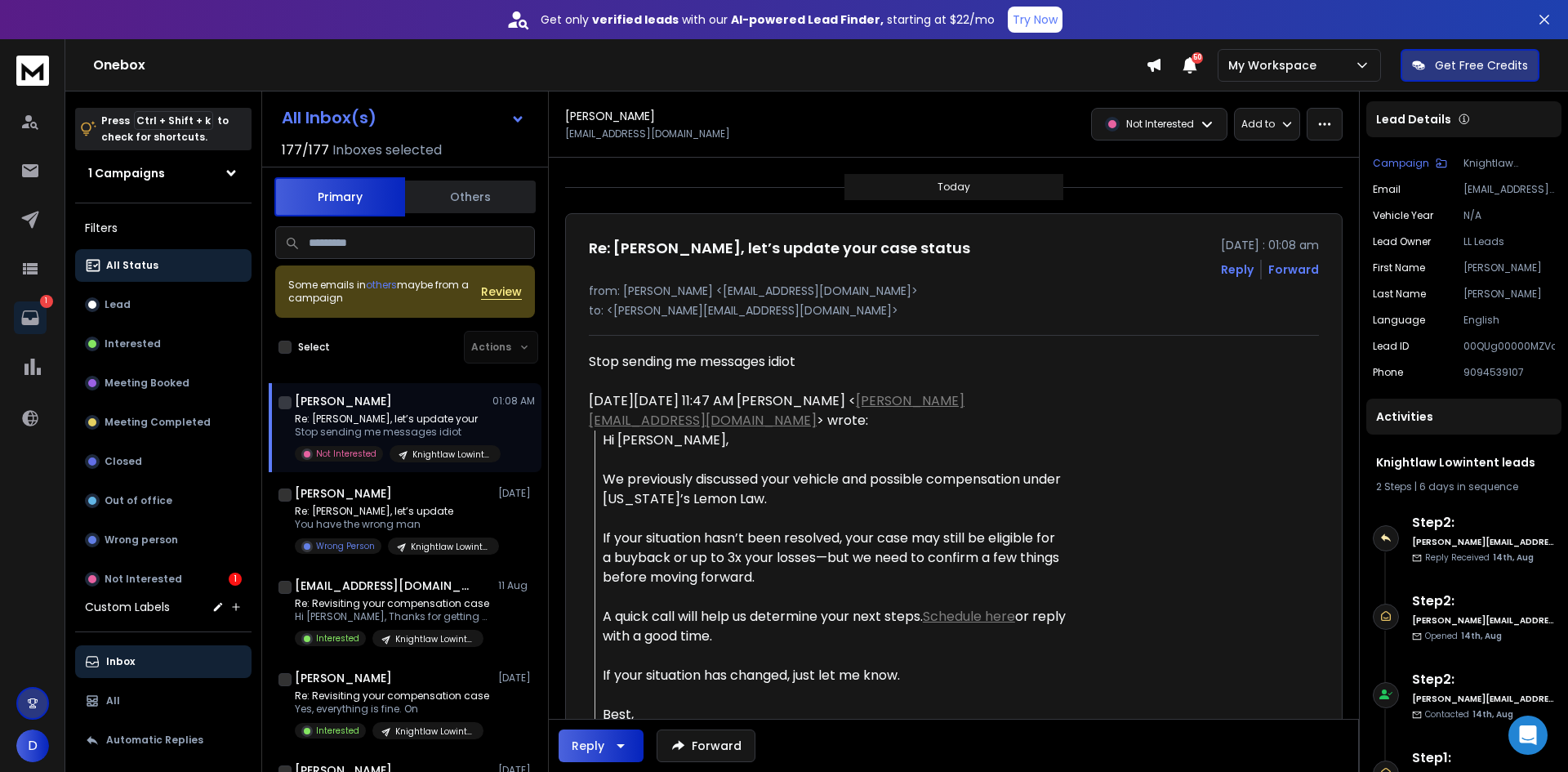
click at [1489, 161] on p "Knightlaw Lowintent leads" at bounding box center [1510, 164] width 92 height 13
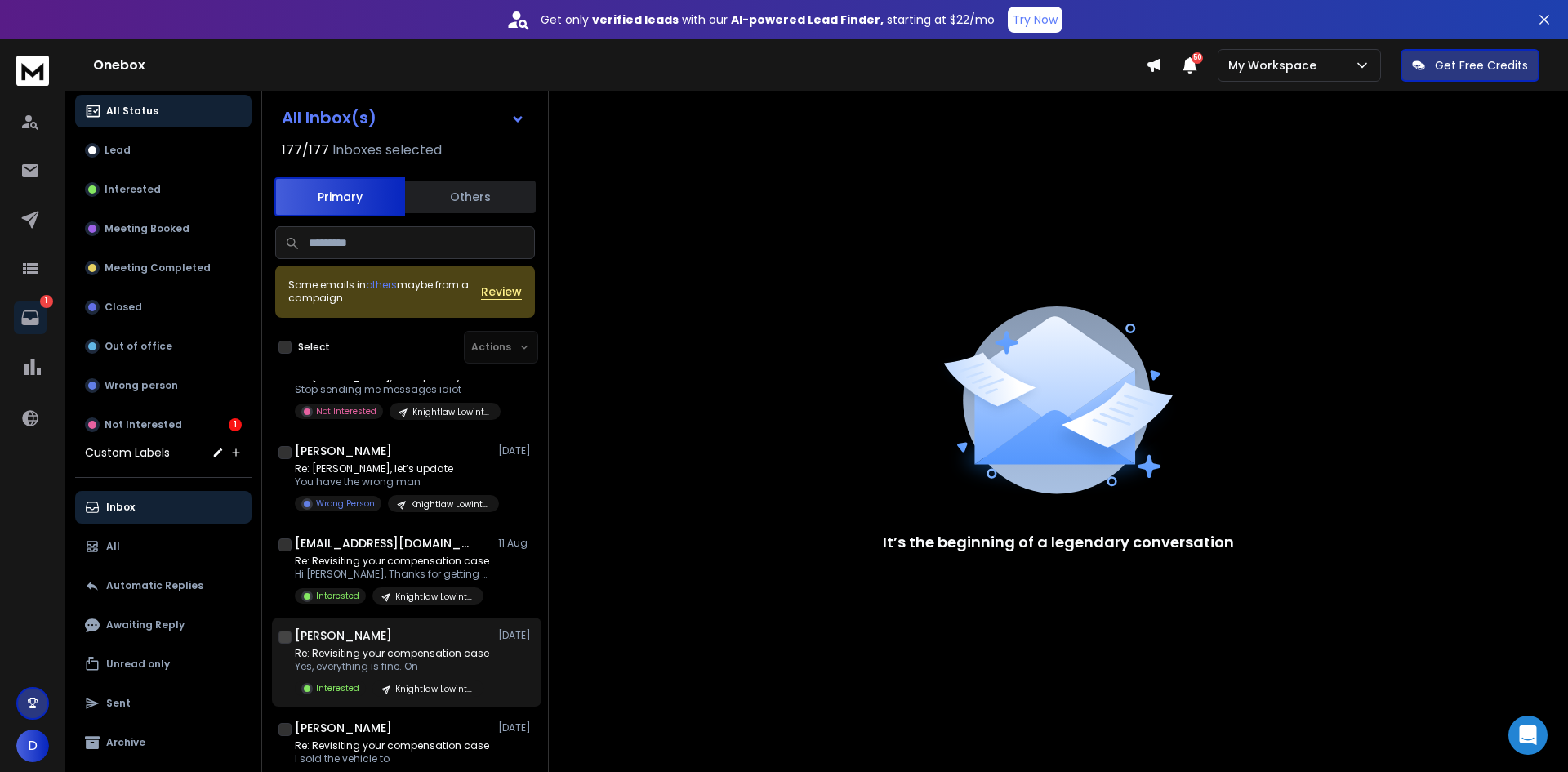
scroll to position [81, 0]
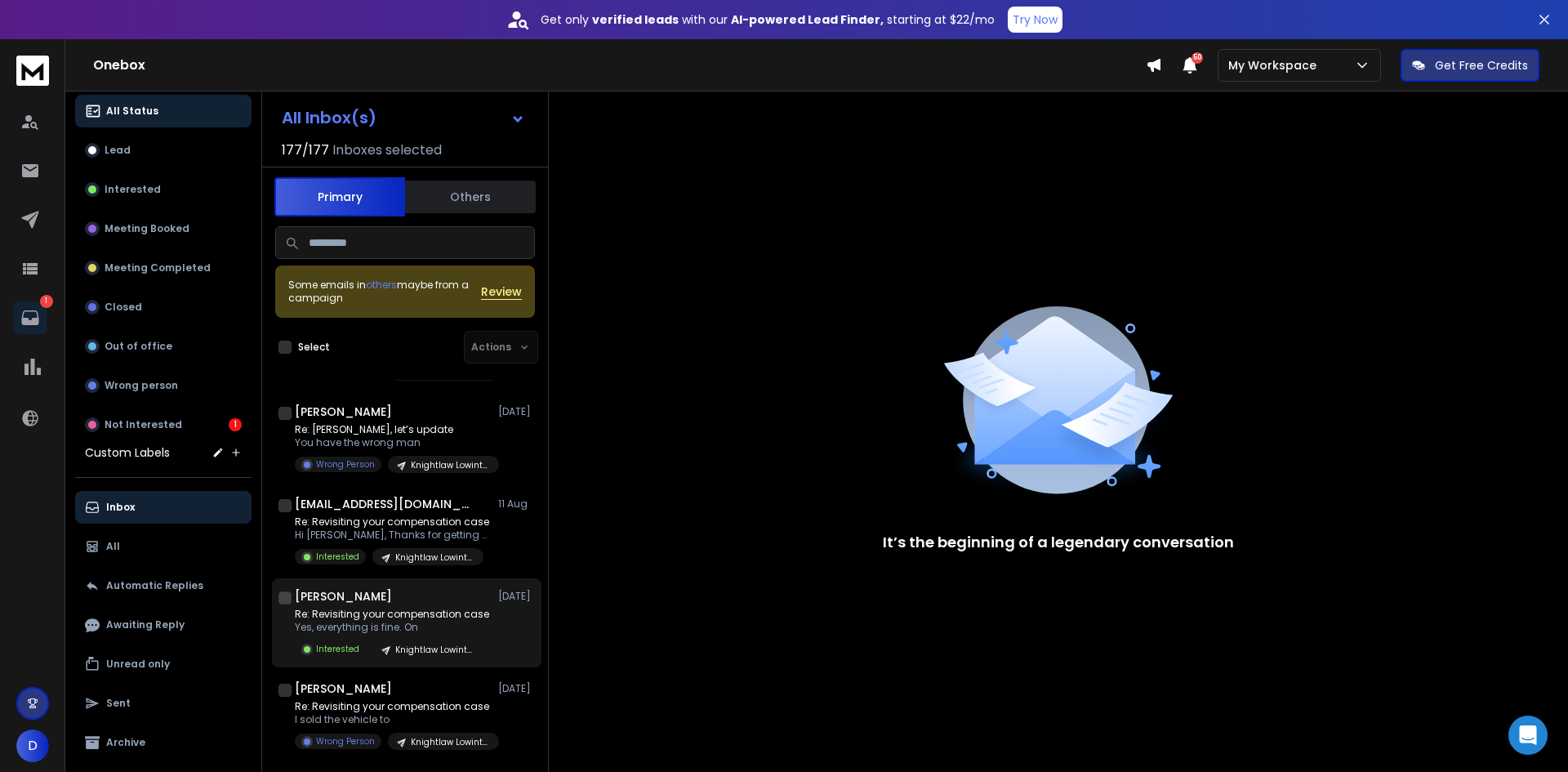
click at [351, 596] on h1 "[PERSON_NAME]" at bounding box center [343, 596] width 98 height 16
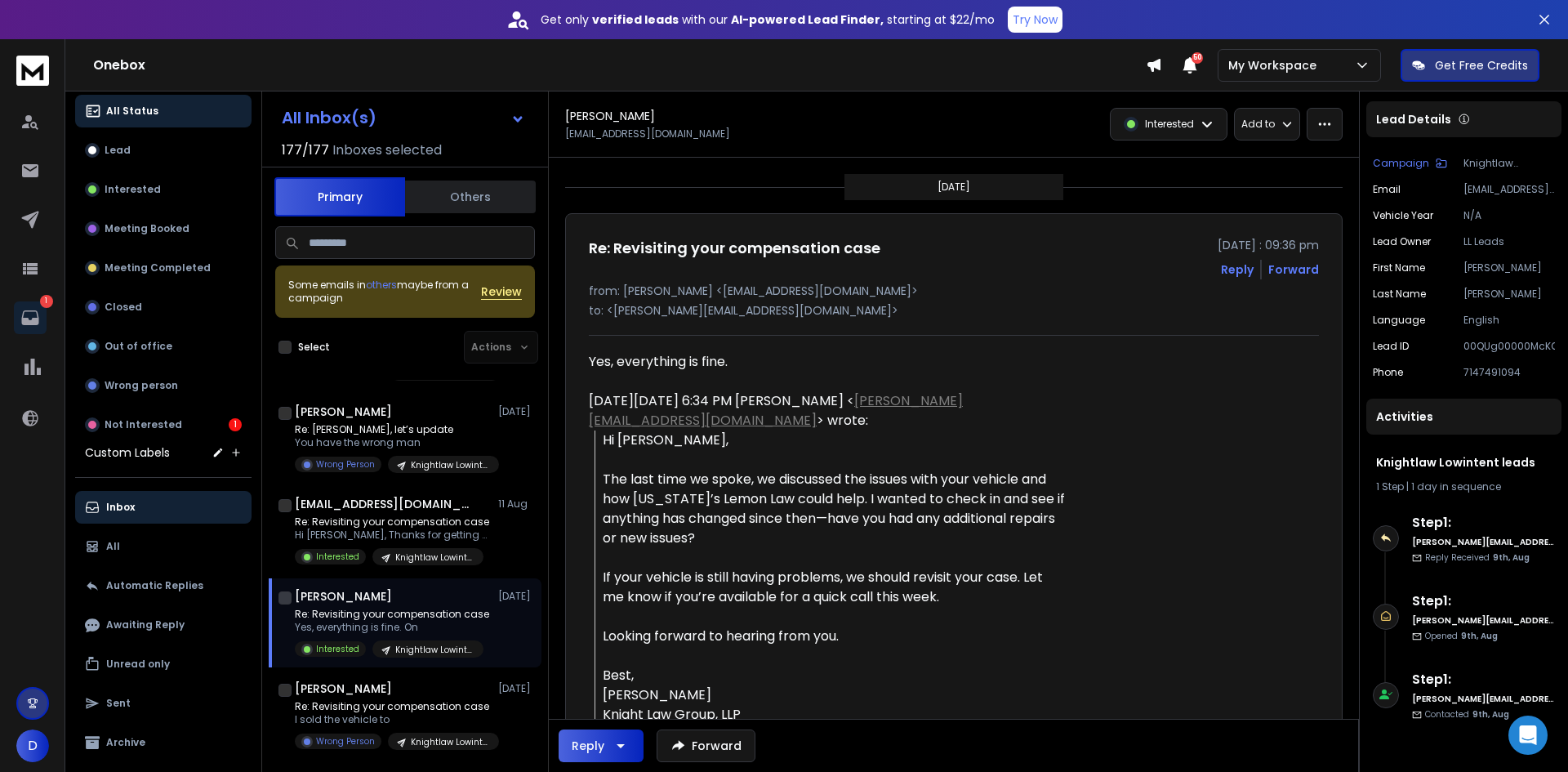
scroll to position [156, 0]
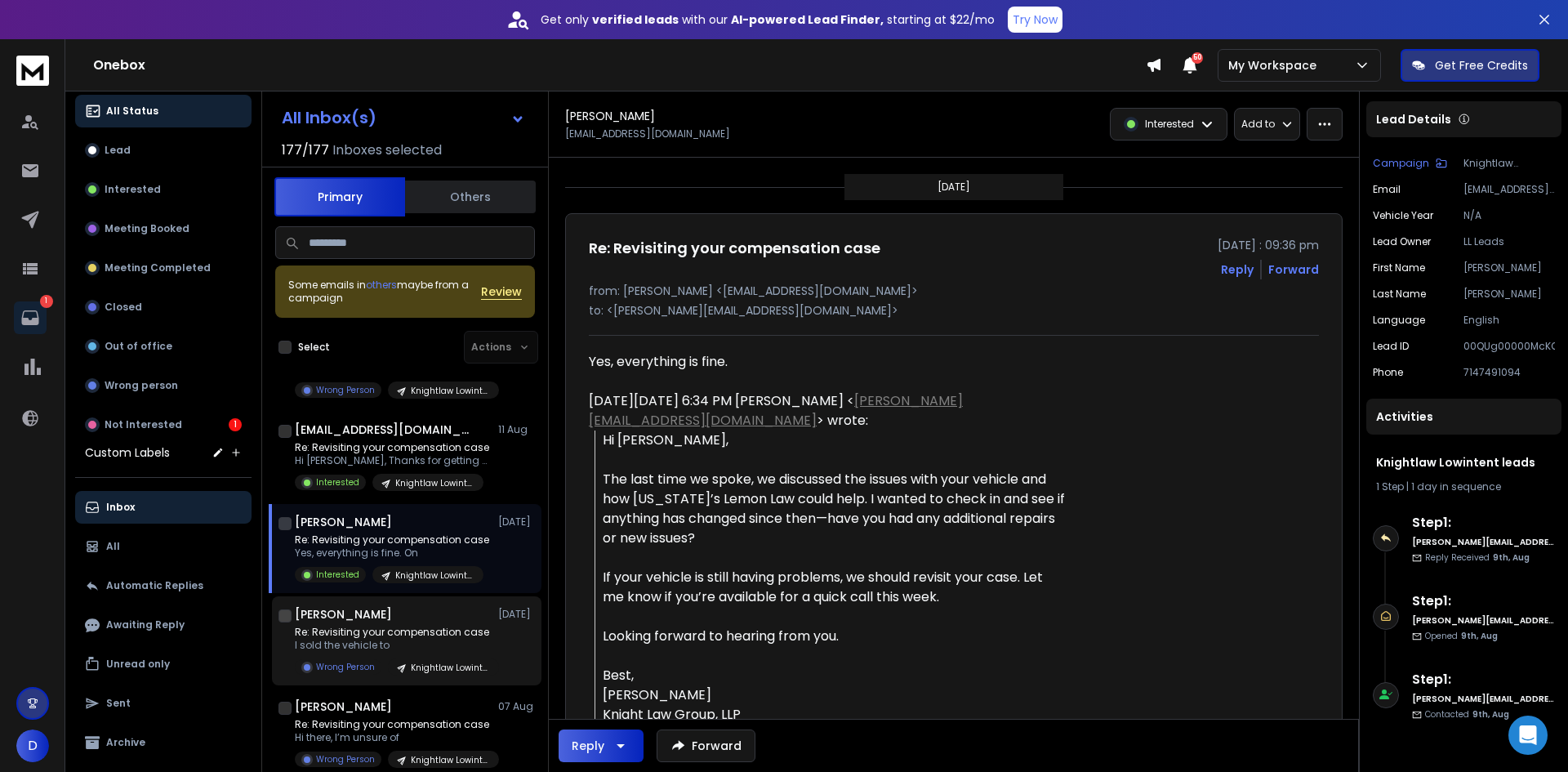
click at [344, 628] on p "Re: Revisiting your compensation case" at bounding box center [392, 632] width 196 height 13
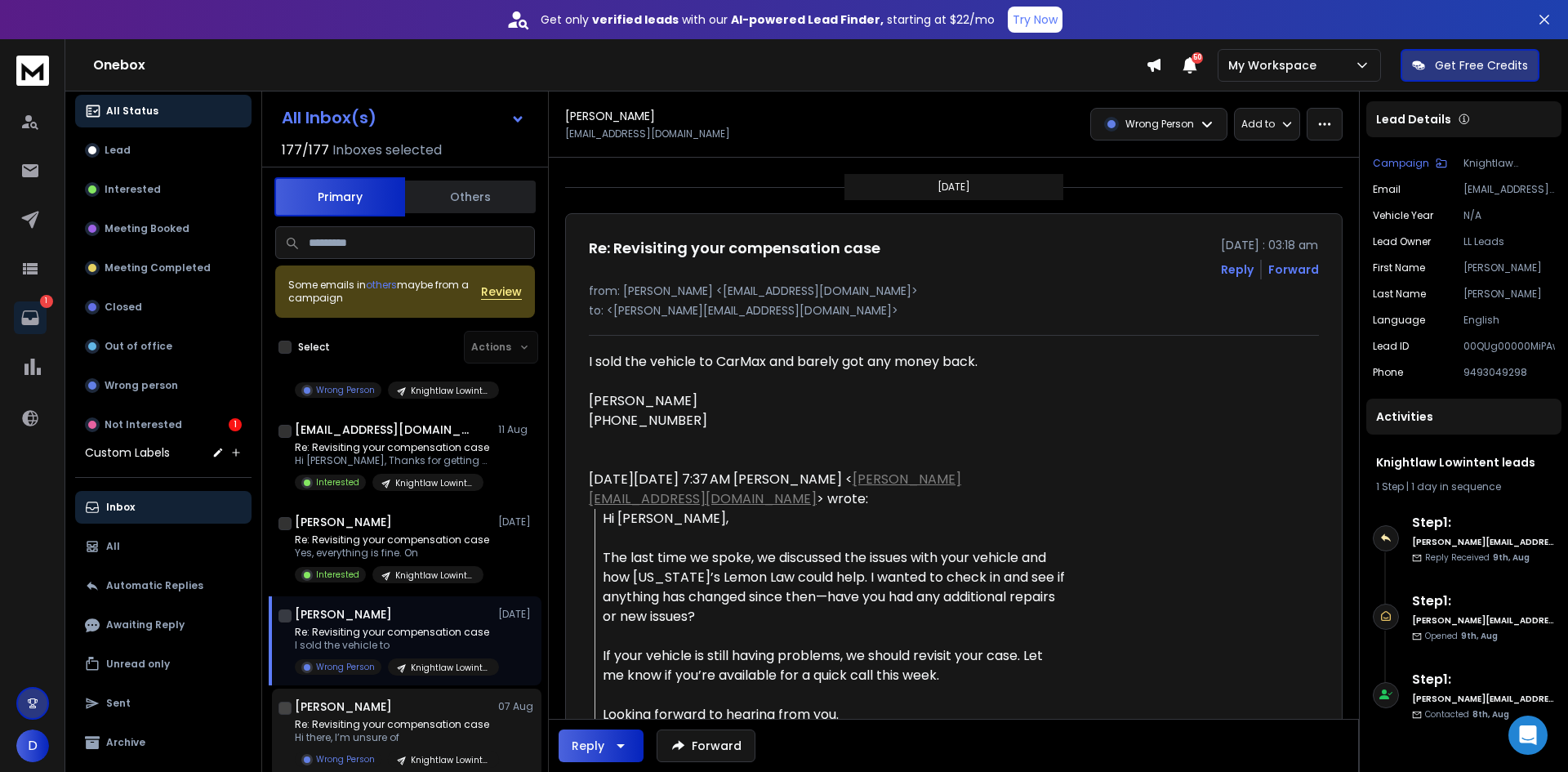
click at [329, 716] on div "[PERSON_NAME] [DATE] Re: Revisiting your compensation case Hi there, I’m unsure…" at bounding box center [414, 733] width 240 height 70
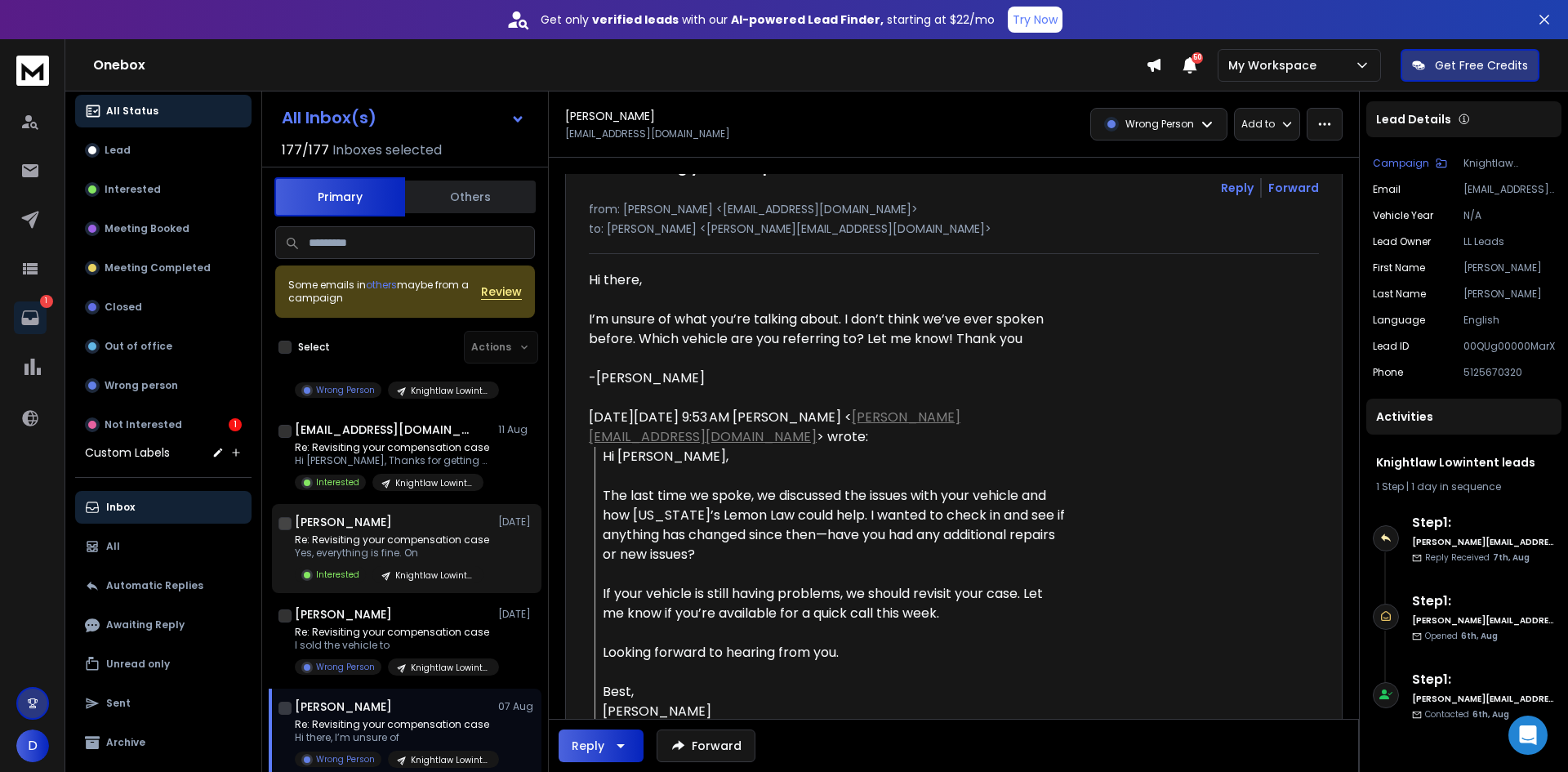
scroll to position [0, 0]
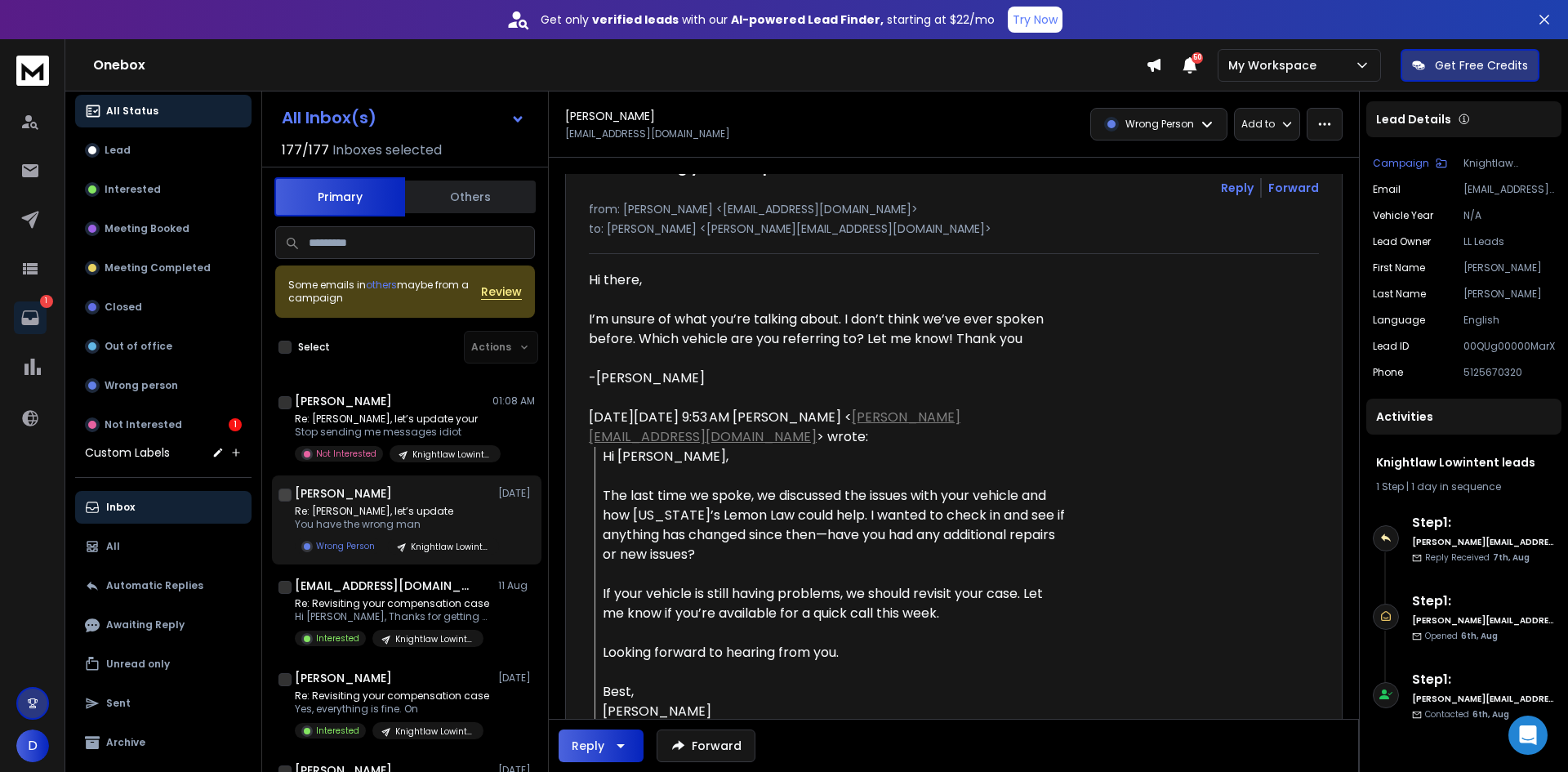
click at [407, 505] on p "Re: [PERSON_NAME], let’s update" at bounding box center [392, 512] width 196 height 13
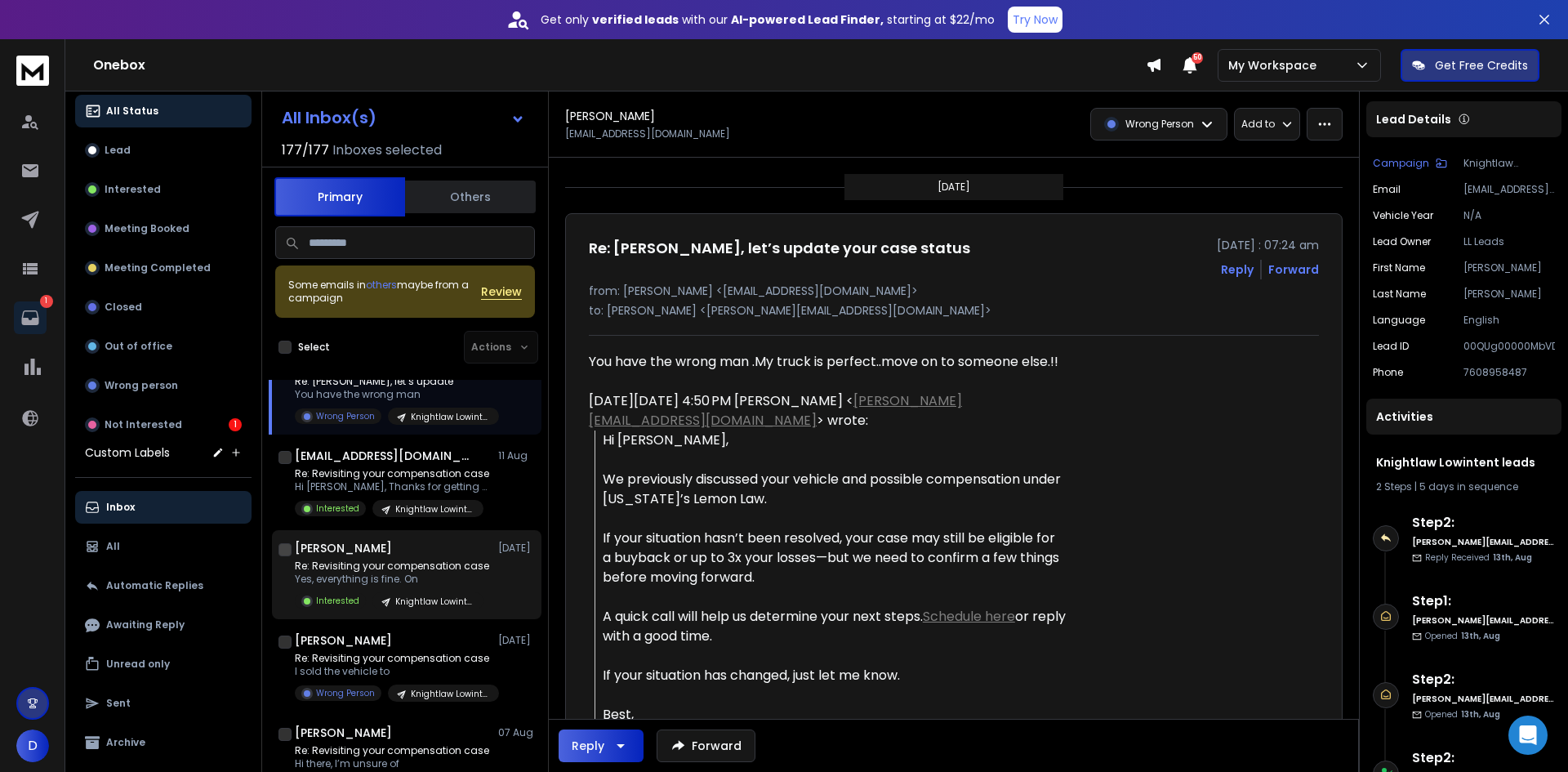
scroll to position [156, 0]
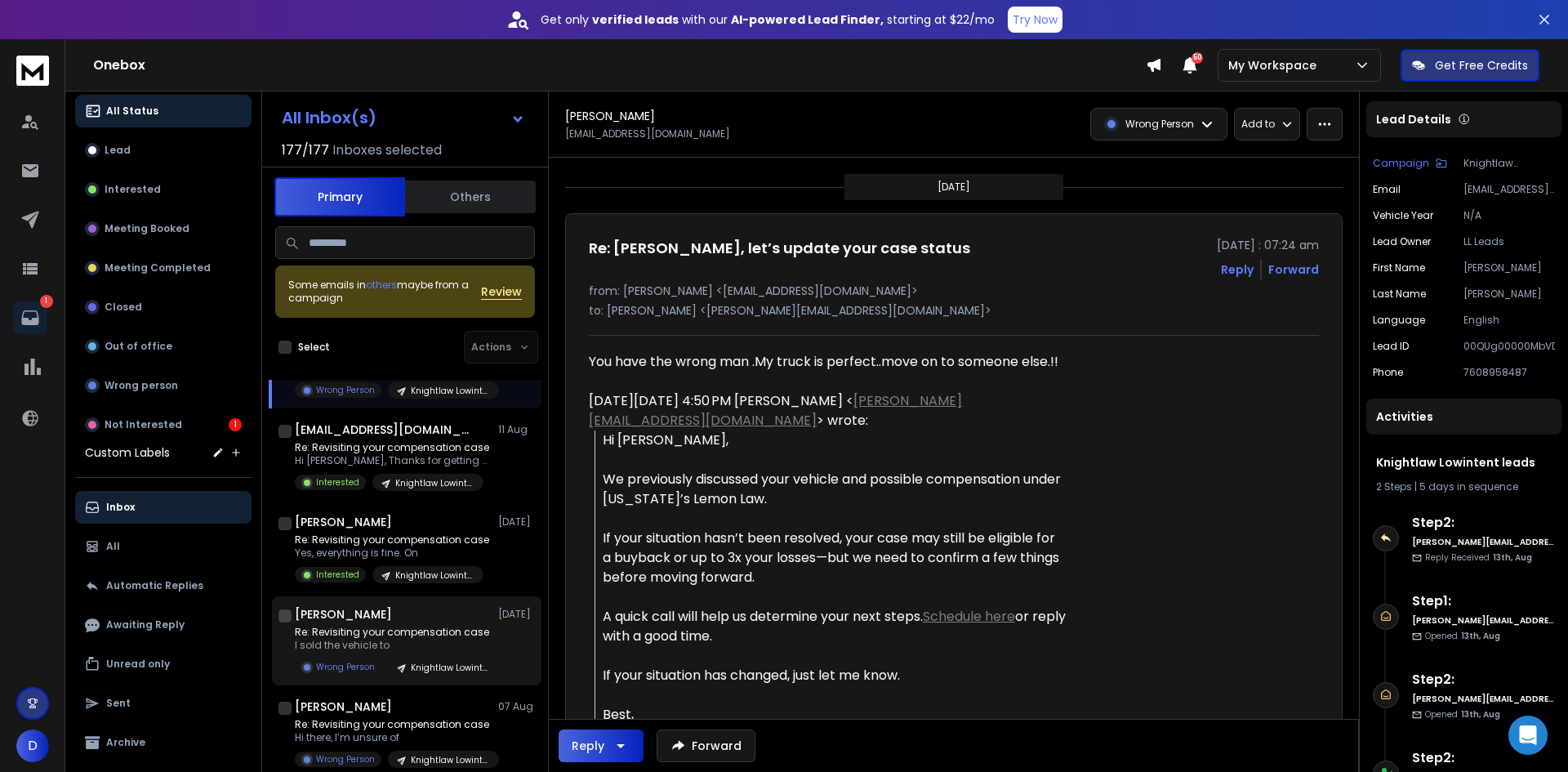
click at [378, 628] on p "Re: Revisiting your compensation case" at bounding box center [392, 632] width 196 height 13
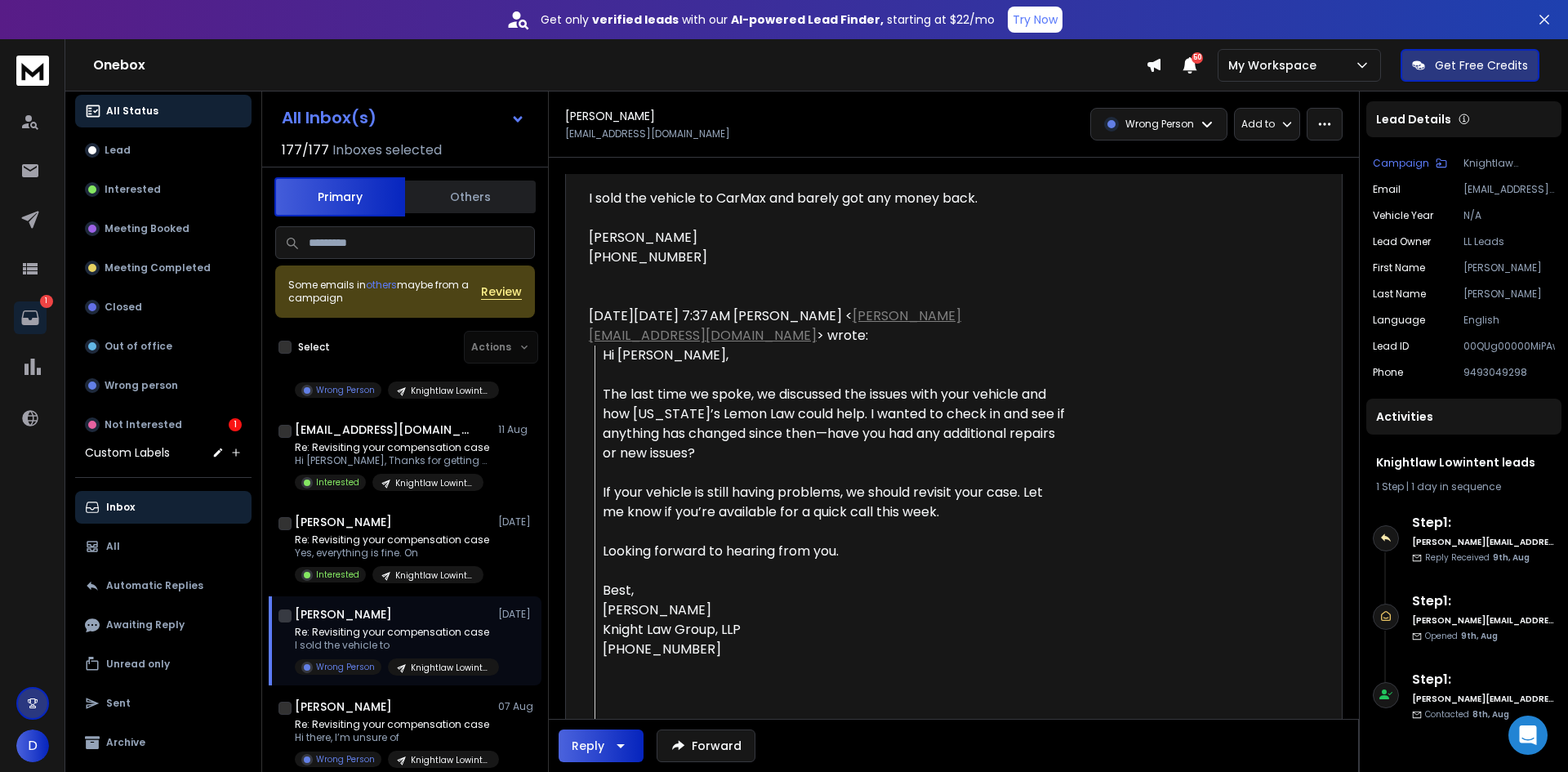
scroll to position [0, 0]
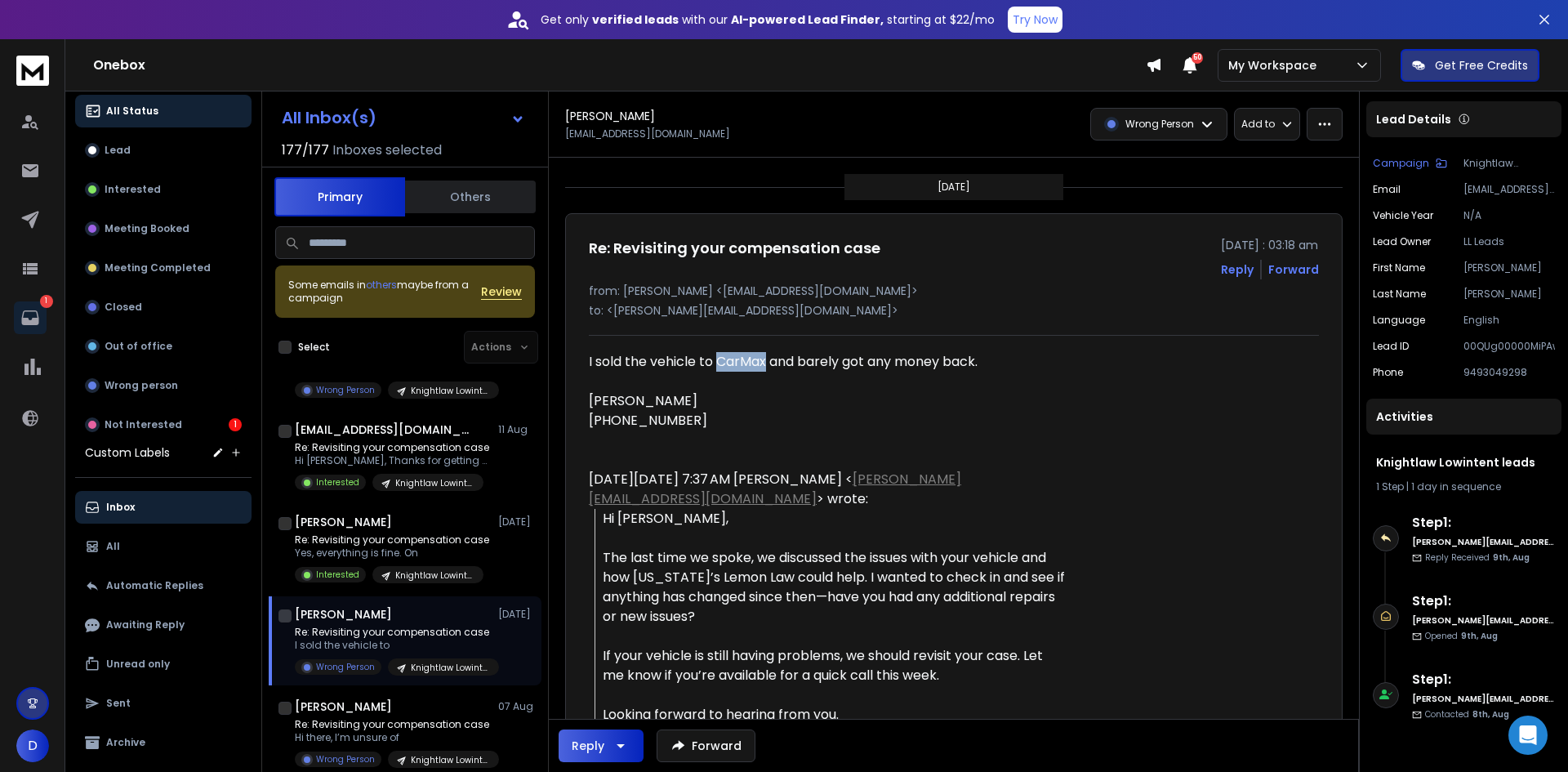
drag, startPoint x: 719, startPoint y: 361, endPoint x: 765, endPoint y: 362, distance: 46.0
click at [765, 362] on div "I sold the vehicle to CarMax and barely got any money back. [PERSON_NAME] [PHON…" at bounding box center [827, 391] width 477 height 78
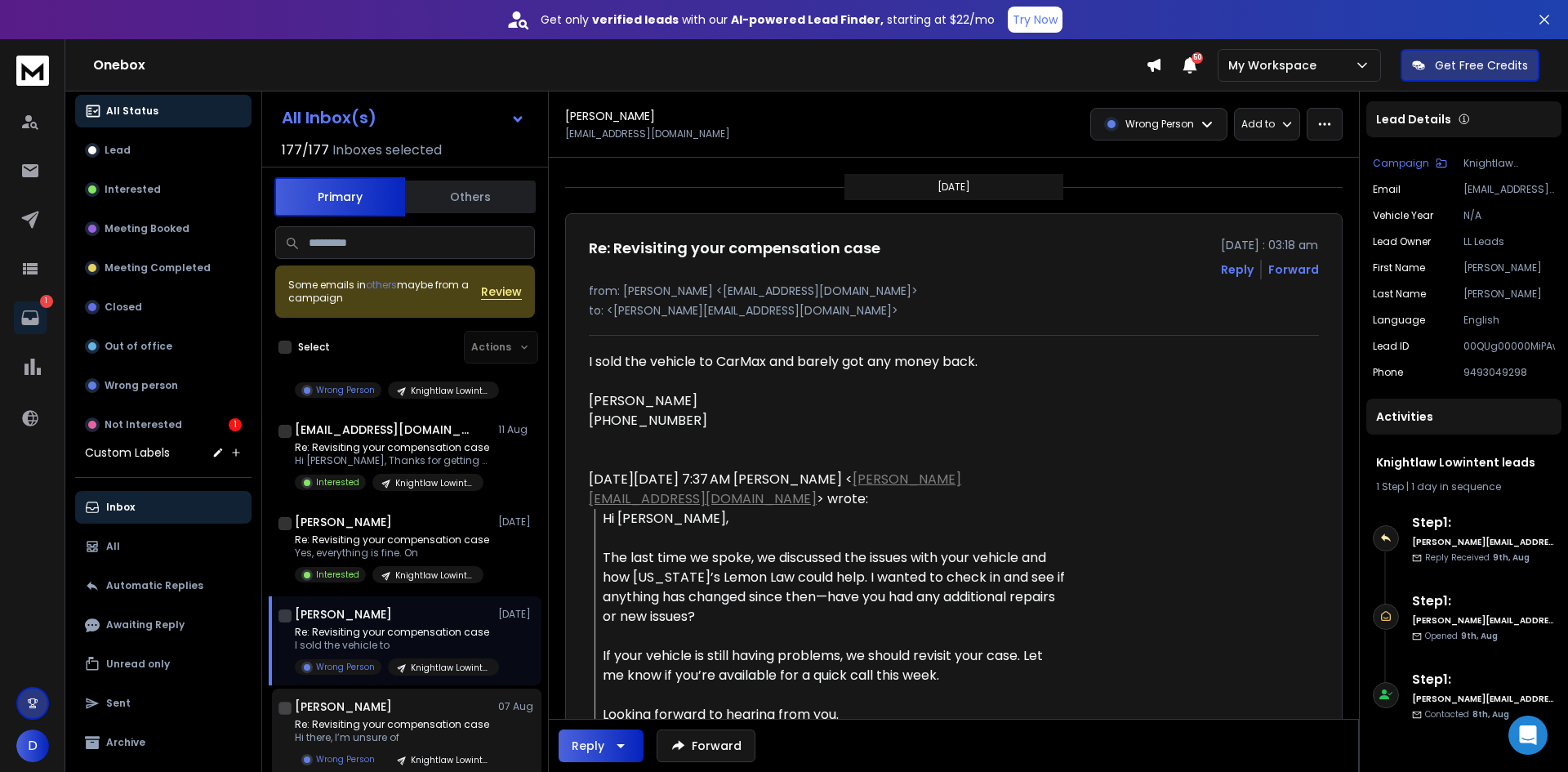
click at [395, 702] on div "[PERSON_NAME] [DATE]" at bounding box center [414, 706] width 240 height 16
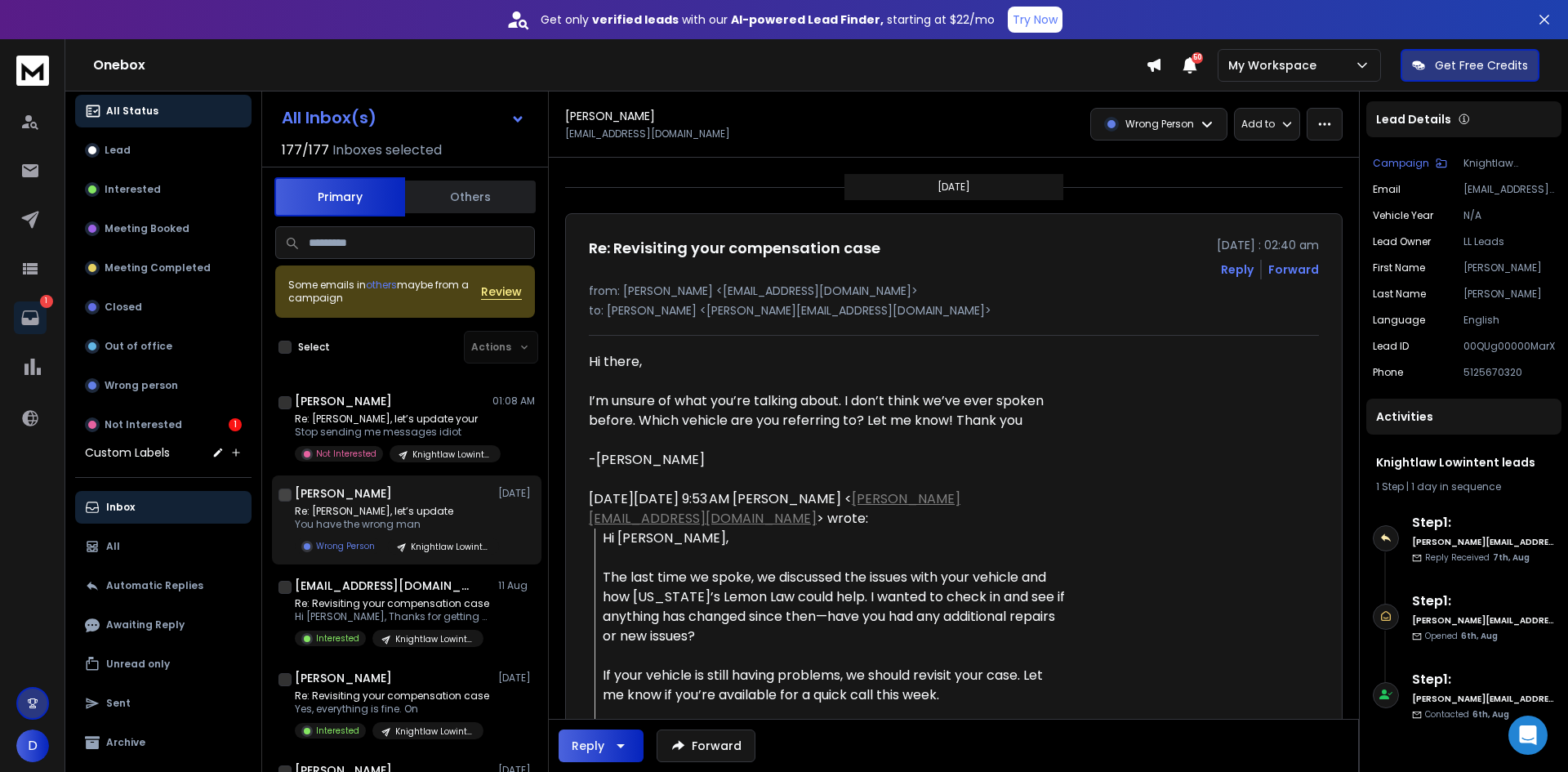
click at [368, 496] on h1 "[PERSON_NAME]" at bounding box center [343, 493] width 98 height 16
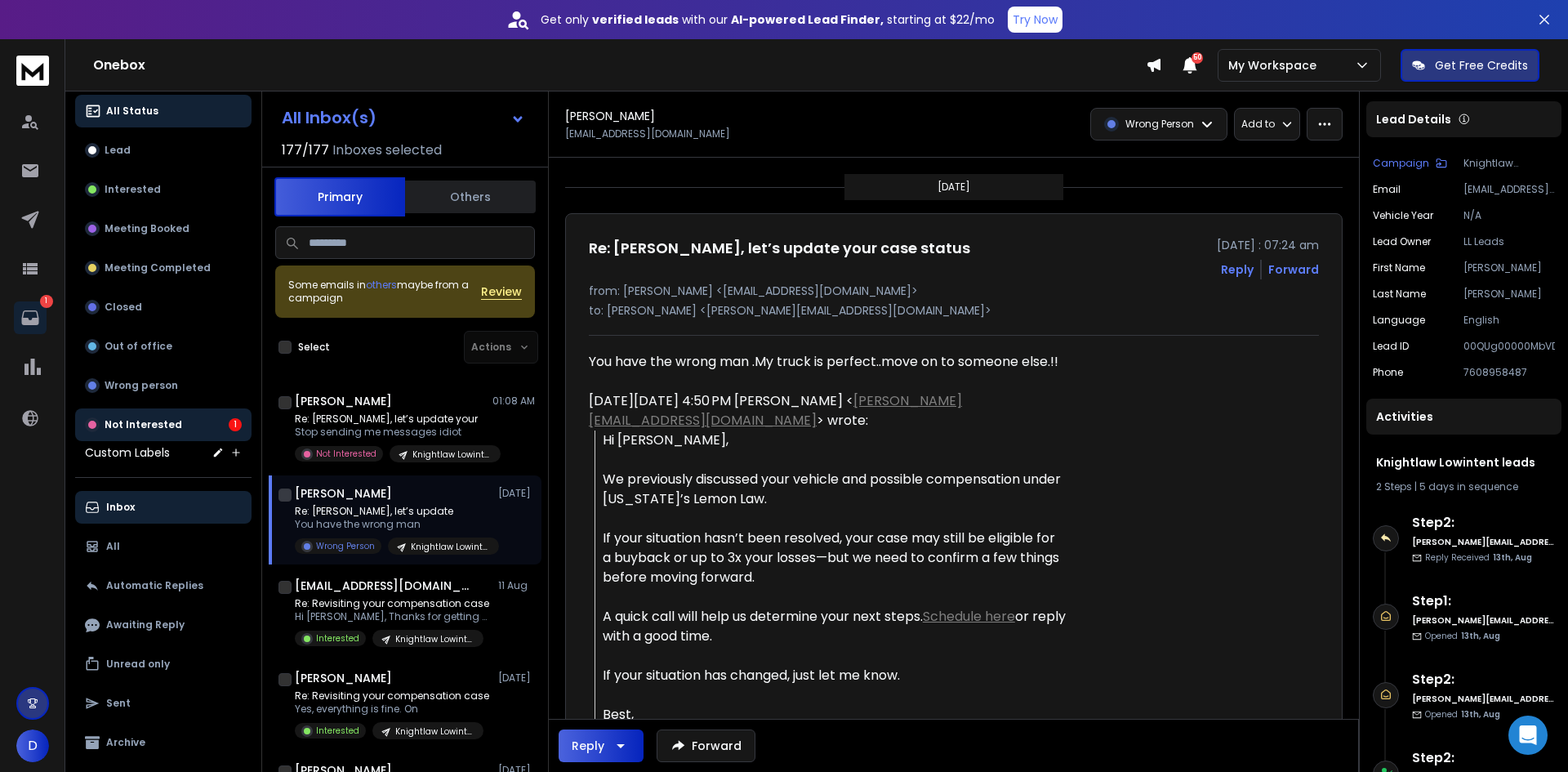
click at [134, 418] on p "Not Interested" at bounding box center [142, 425] width 77 height 13
